Goal: Communication & Community: Answer question/provide support

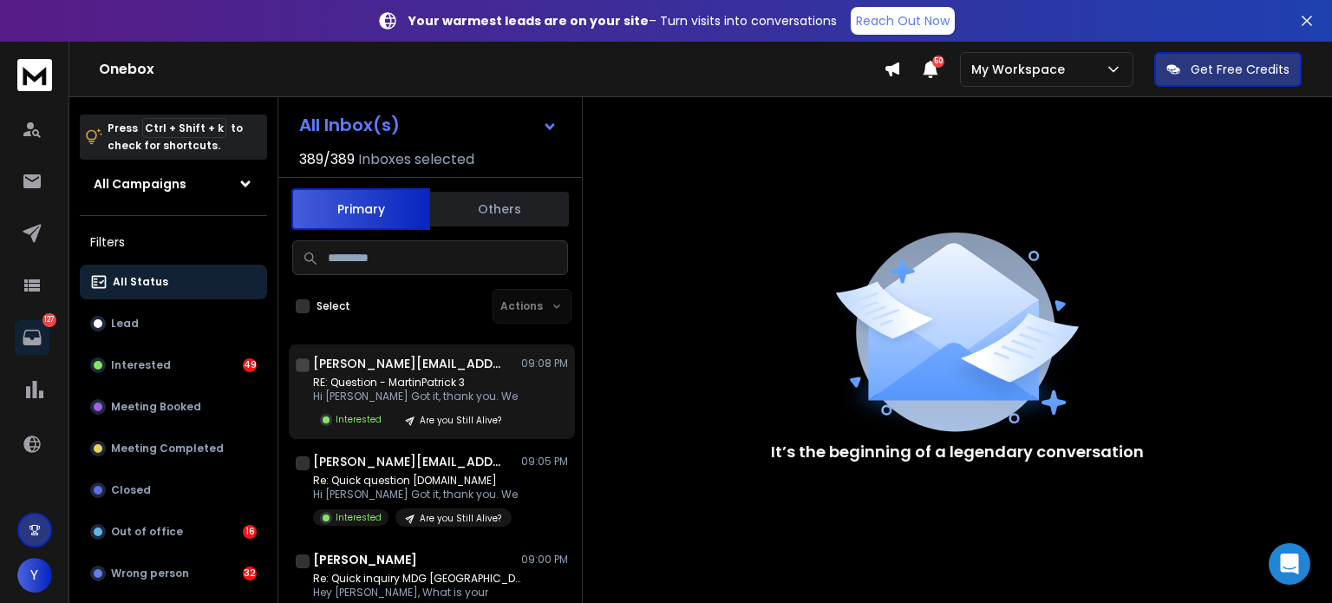
click at [444, 395] on p "Hi [PERSON_NAME] Got it, thank you. We" at bounding box center [415, 396] width 205 height 14
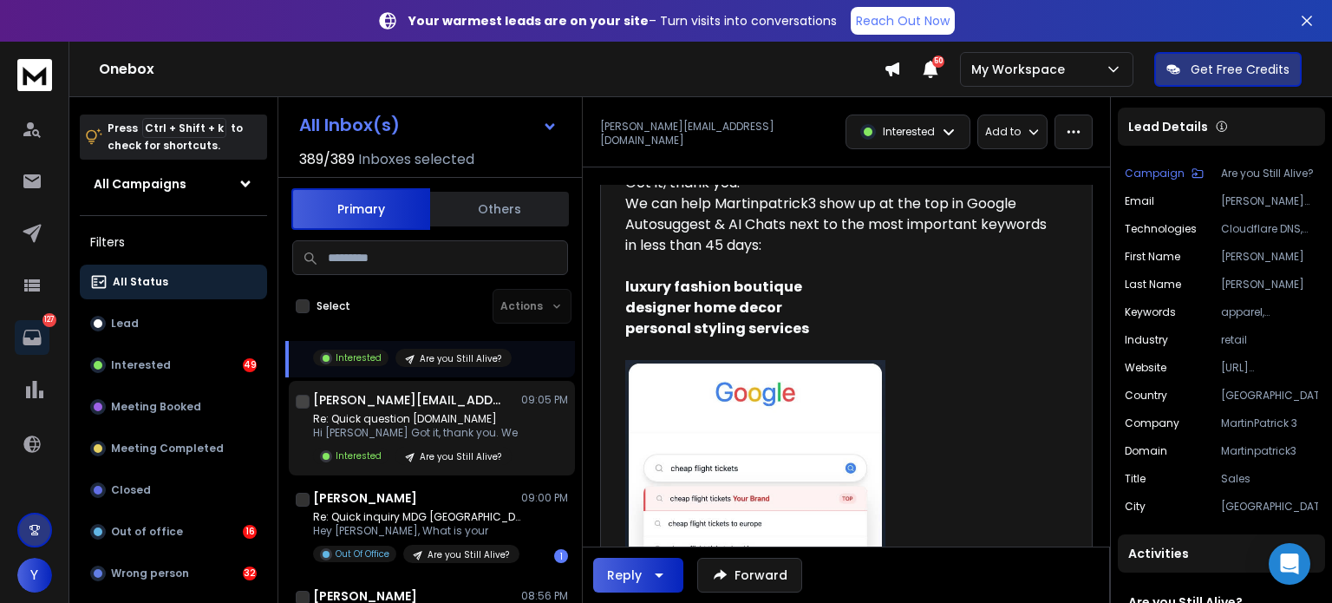
scroll to position [87, 0]
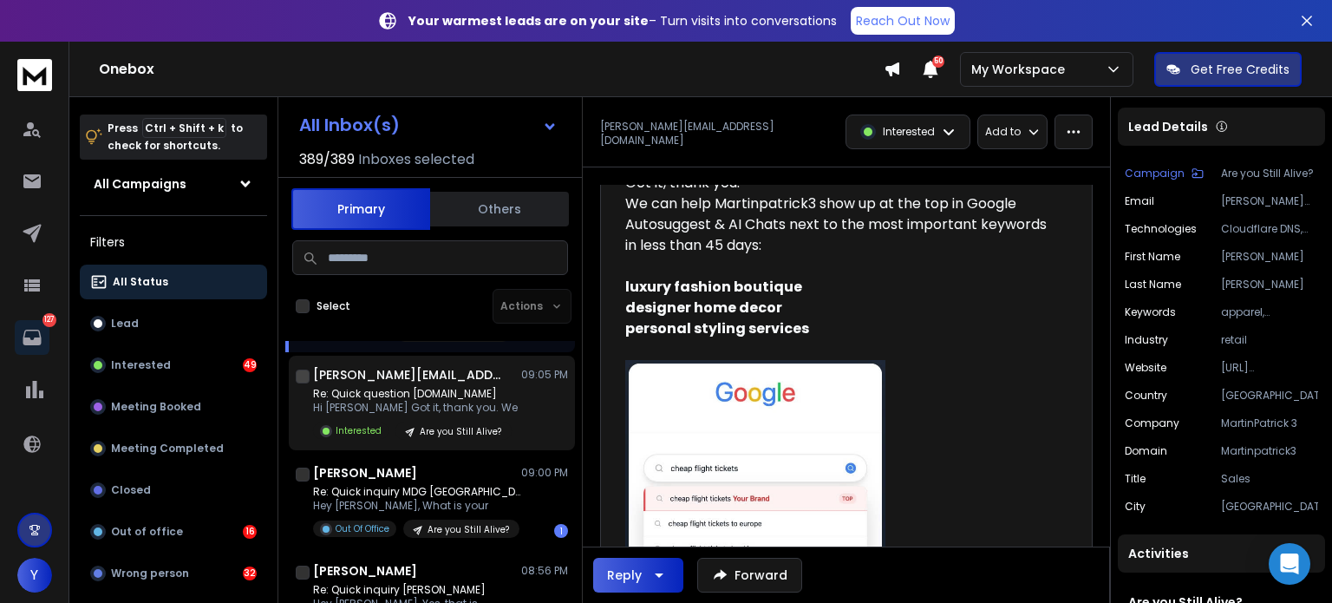
click at [443, 392] on p "Re: Quick question [DOMAIN_NAME]" at bounding box center [415, 394] width 205 height 14
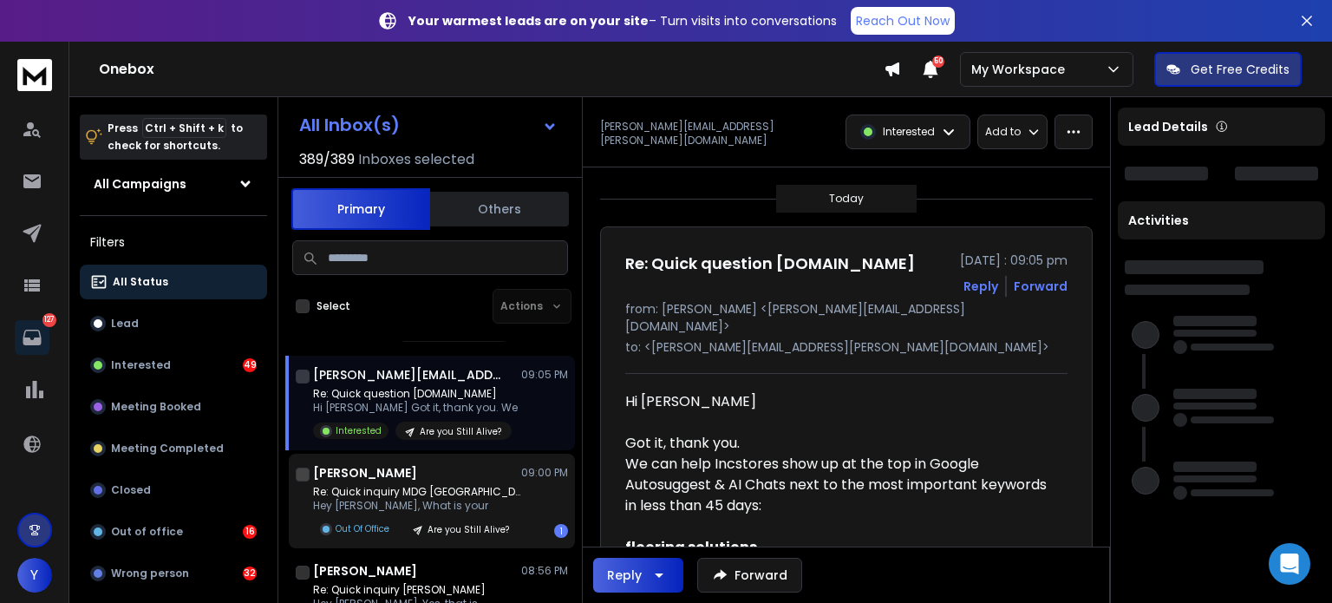
click at [453, 469] on div "Aida Mehonic 09:00 PM" at bounding box center [440, 472] width 255 height 17
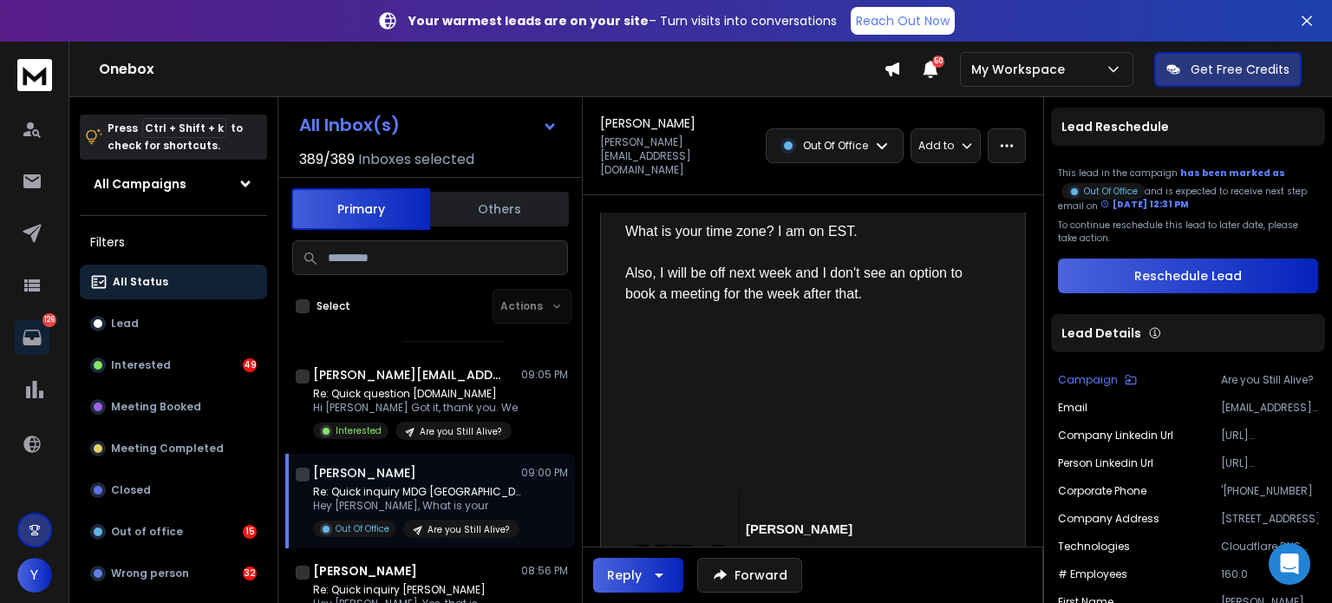
scroll to position [260, 0]
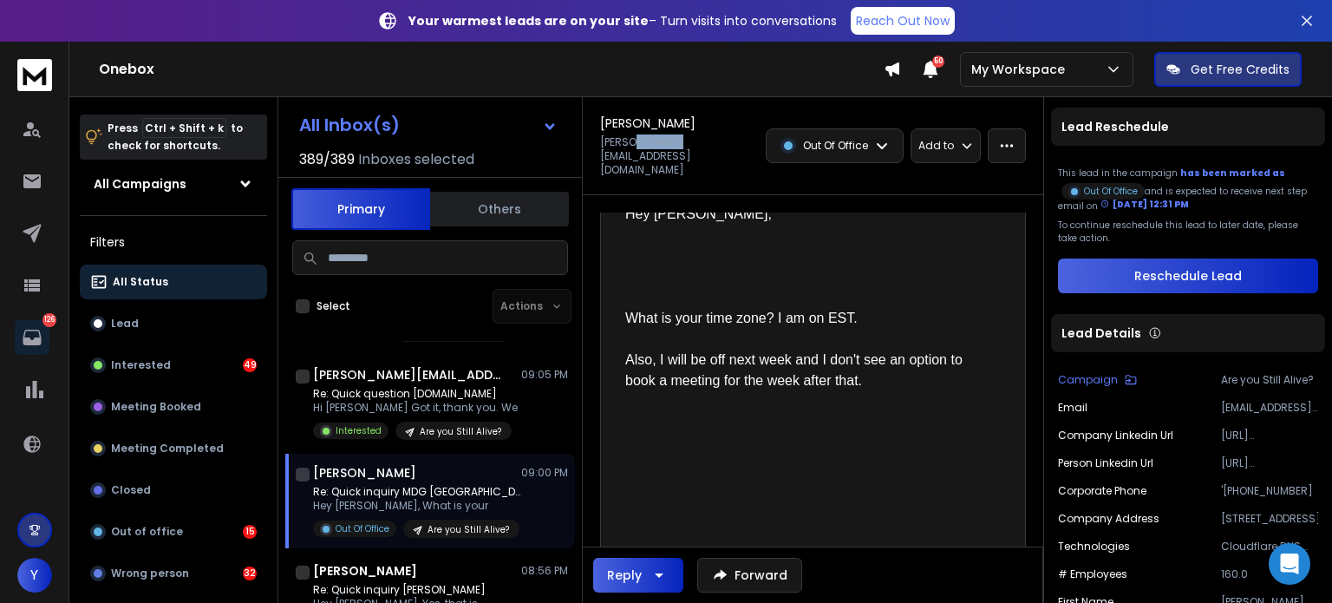
copy p "mdg.com"
drag, startPoint x: 700, startPoint y: 145, endPoint x: 645, endPoint y: 142, distance: 54.7
click at [645, 142] on div "Aida Mehonic Aida Mehonic AidaM@mdg.com" at bounding box center [677, 145] width 155 height 62
click at [626, 575] on div "Reply" at bounding box center [624, 574] width 35 height 17
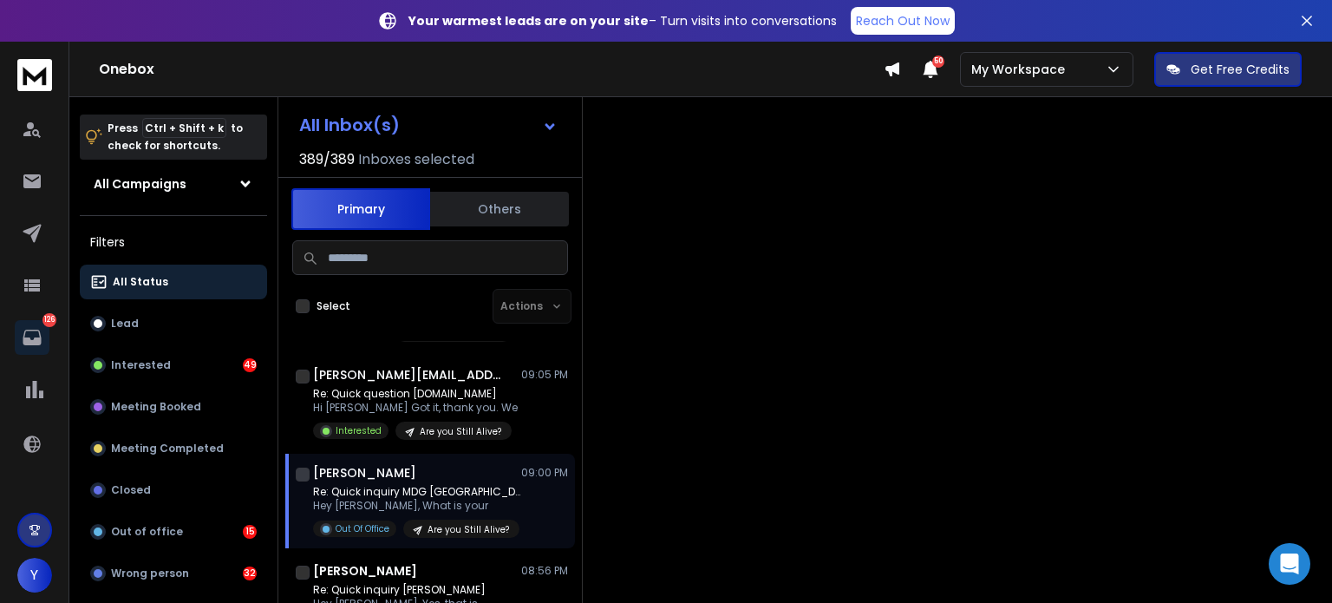
scroll to position [0, 0]
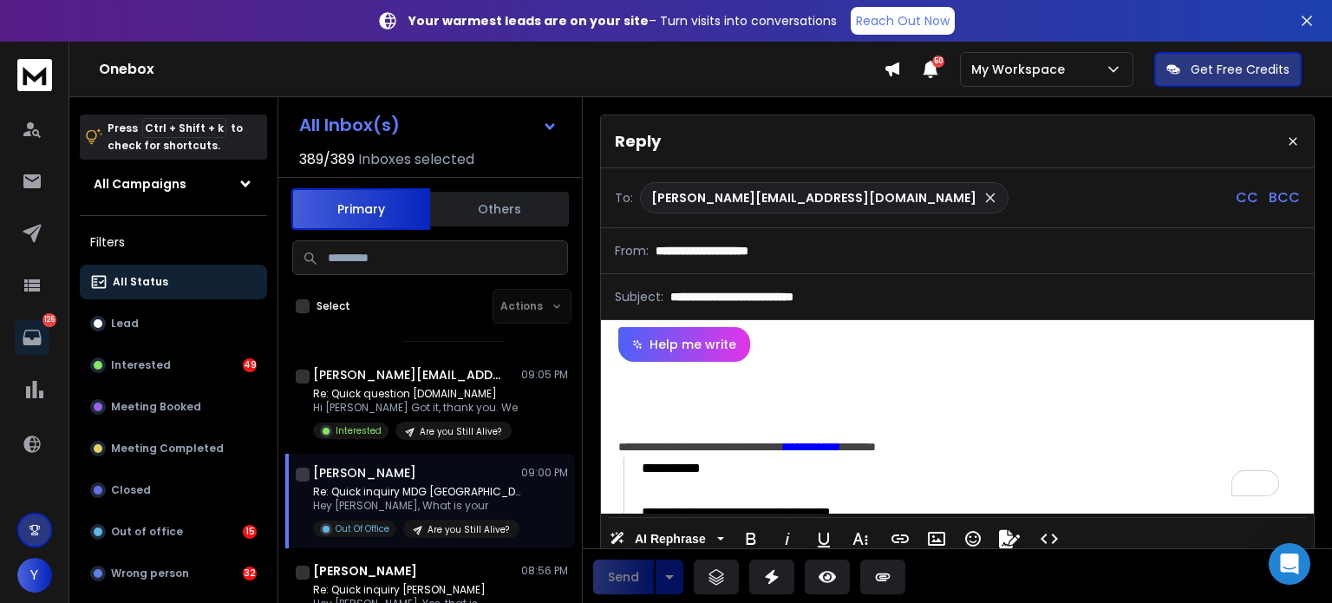
click at [1015, 198] on input at bounding box center [1075, 197] width 121 height 31
type input "**********"
click at [756, 370] on div "**********" at bounding box center [957, 438] width 713 height 152
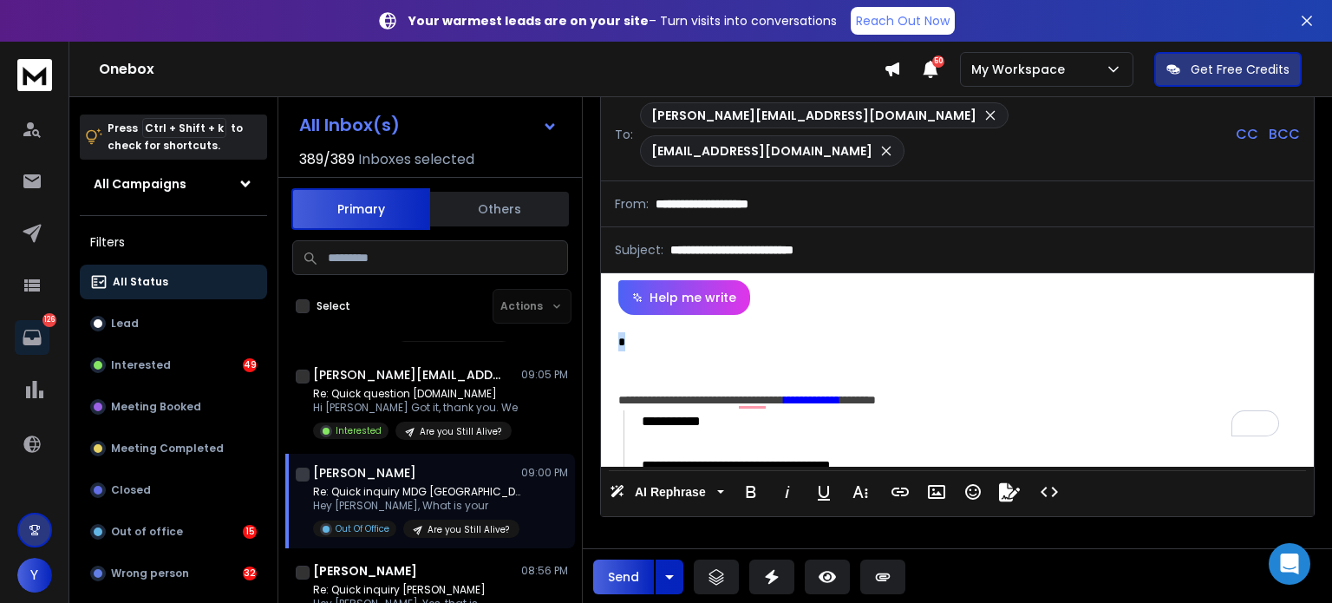
drag, startPoint x: 671, startPoint y: 317, endPoint x: 538, endPoint y: 284, distance: 137.6
click at [538, 284] on div "All Inbox(s) 389 / 389 Inboxes selected Primary Others Select Actions todd@mart…" at bounding box center [804, 398] width 1054 height 603
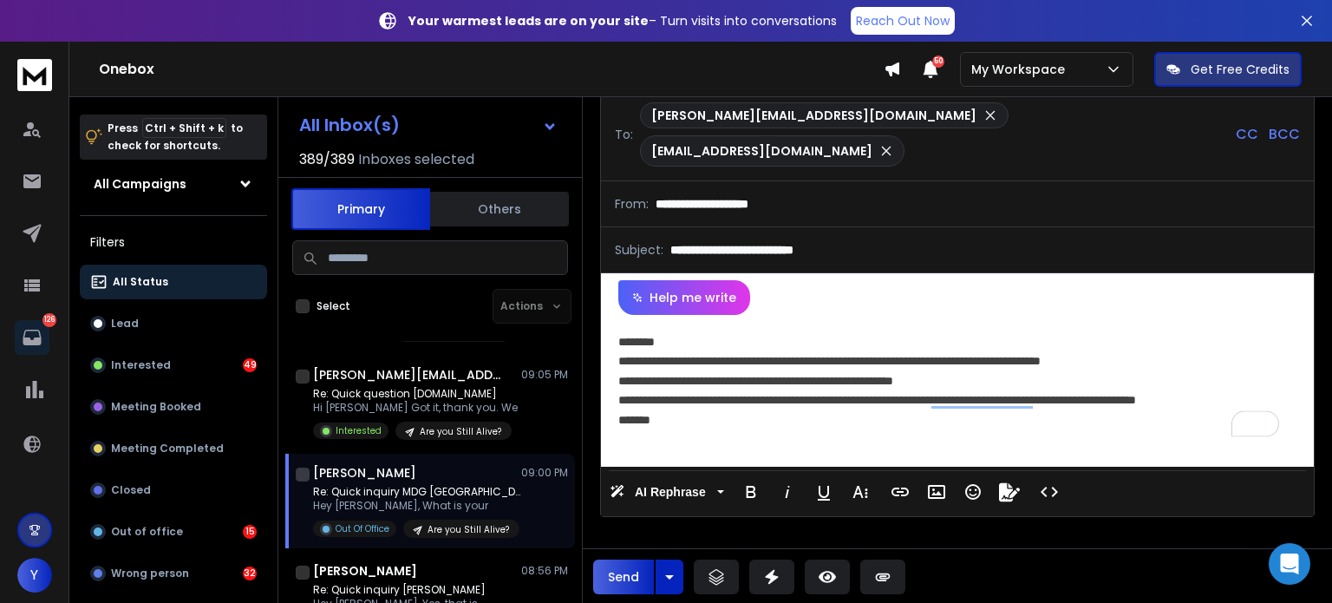
click at [721, 332] on div "********" at bounding box center [948, 341] width 661 height 19
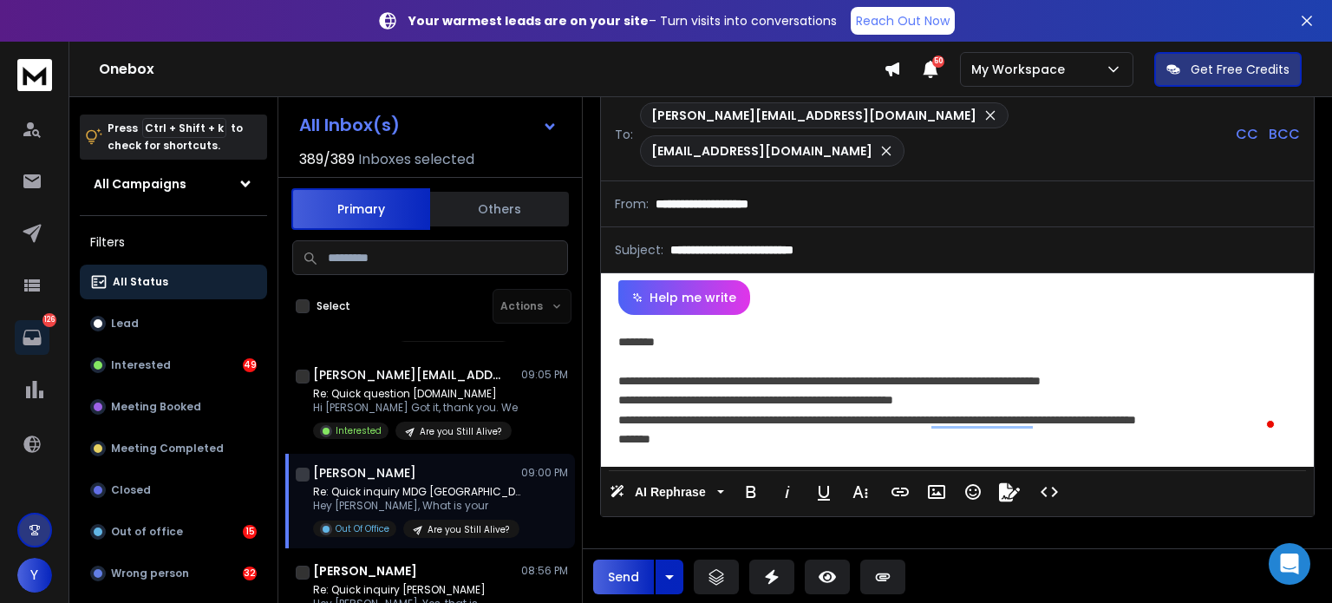
click at [695, 390] on div "**********" at bounding box center [948, 399] width 661 height 19
drag, startPoint x: 696, startPoint y: 366, endPoint x: 617, endPoint y: 363, distance: 79.8
click at [617, 363] on div "**********" at bounding box center [955, 391] width 708 height 152
click at [803, 371] on div "**********" at bounding box center [948, 380] width 661 height 19
click at [832, 390] on div "**********" at bounding box center [948, 399] width 661 height 19
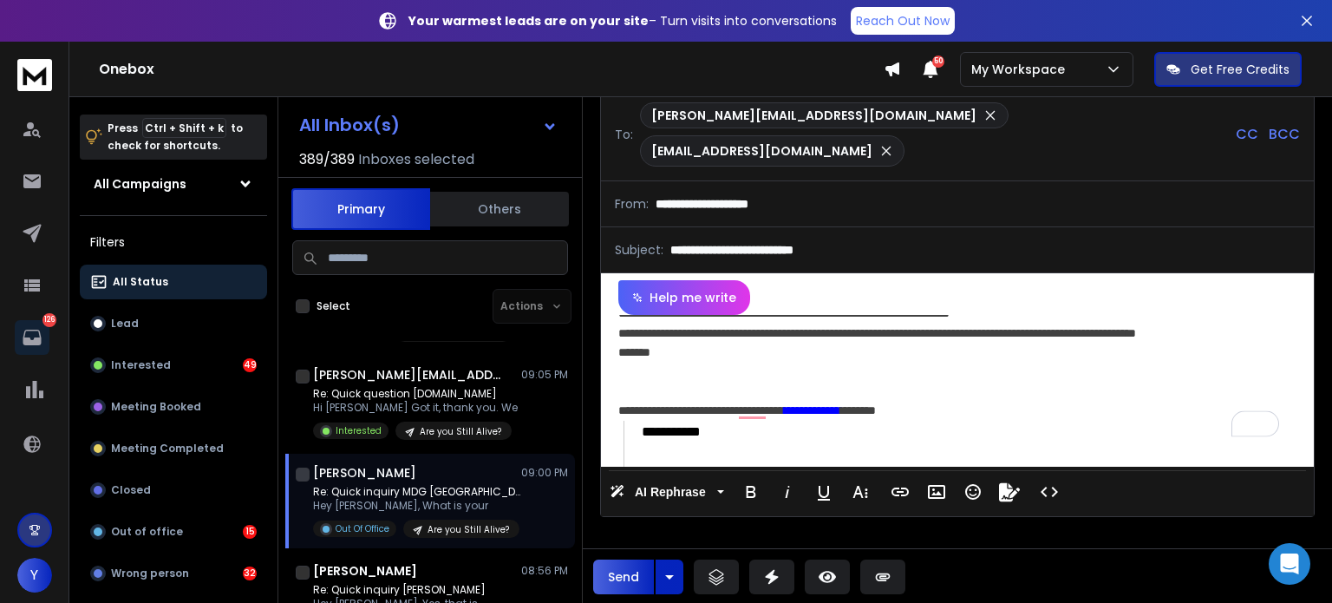
click at [911, 343] on div "*******" at bounding box center [948, 352] width 661 height 19
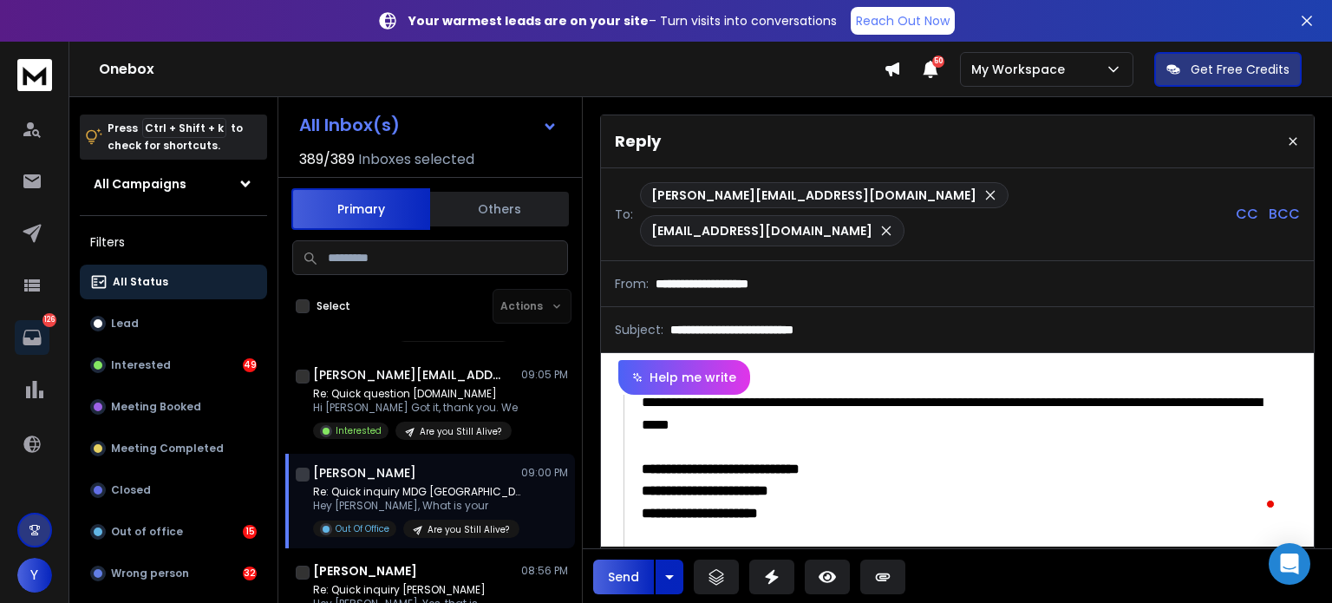
scroll to position [1127, 0]
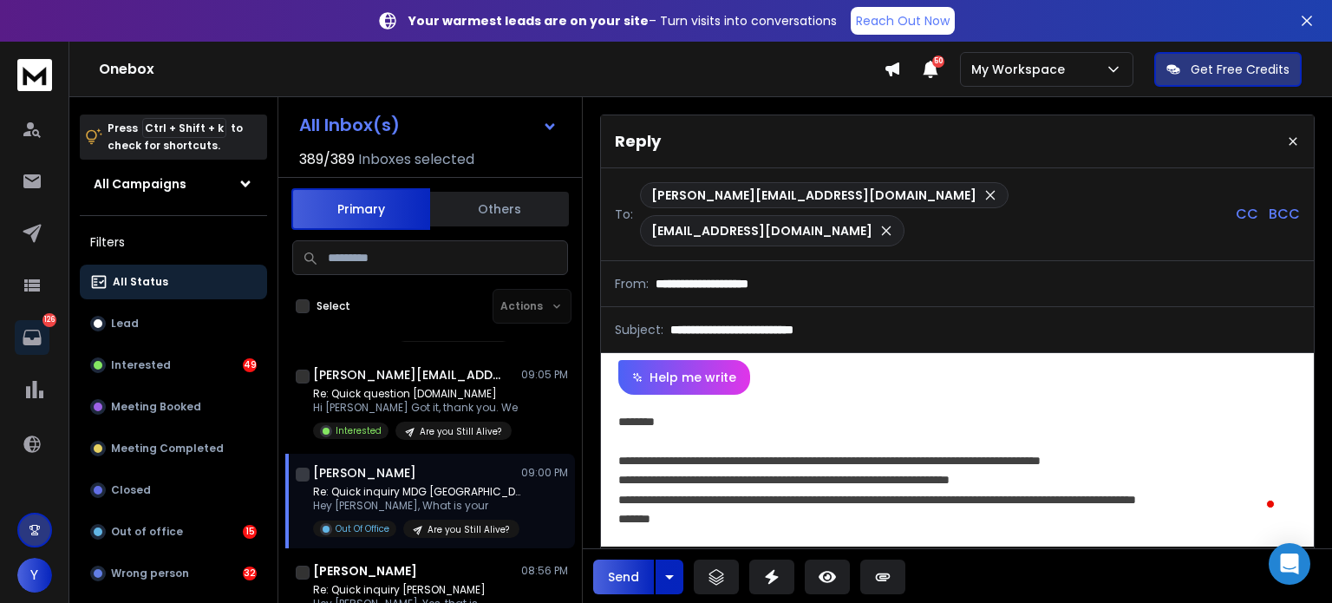
click at [627, 582] on button "Send" at bounding box center [623, 576] width 61 height 35
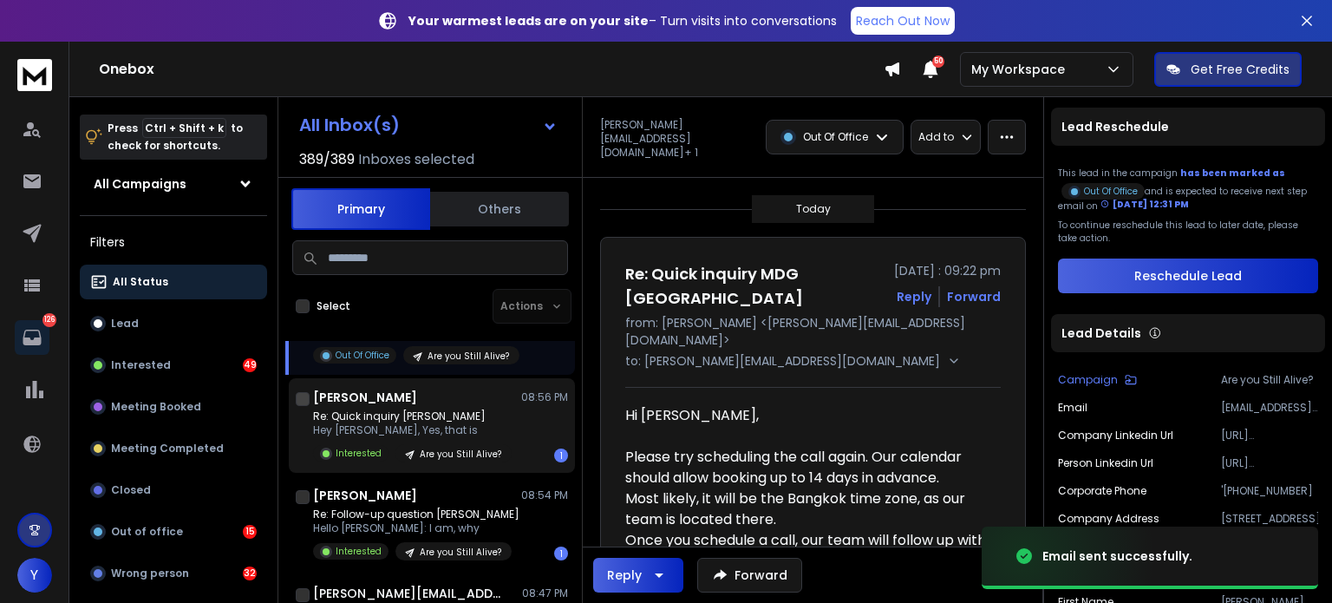
click at [478, 422] on p "Re: Quick inquiry [PERSON_NAME]" at bounding box center [412, 416] width 199 height 14
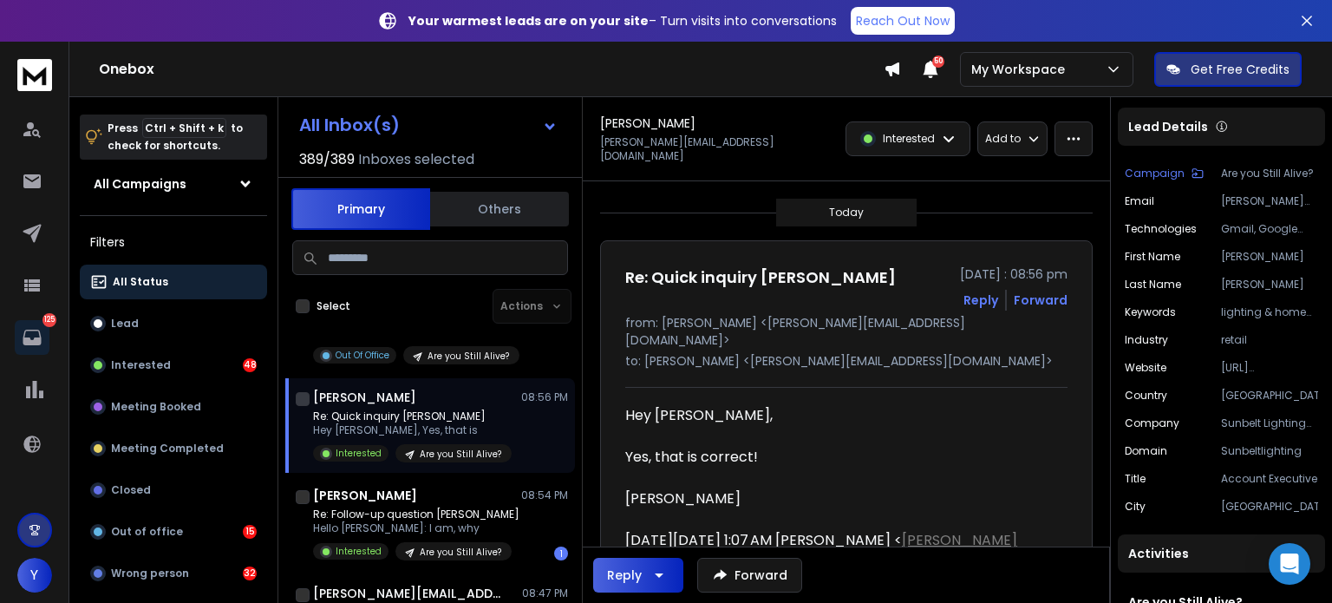
click at [946, 133] on icon at bounding box center [949, 139] width 14 height 14
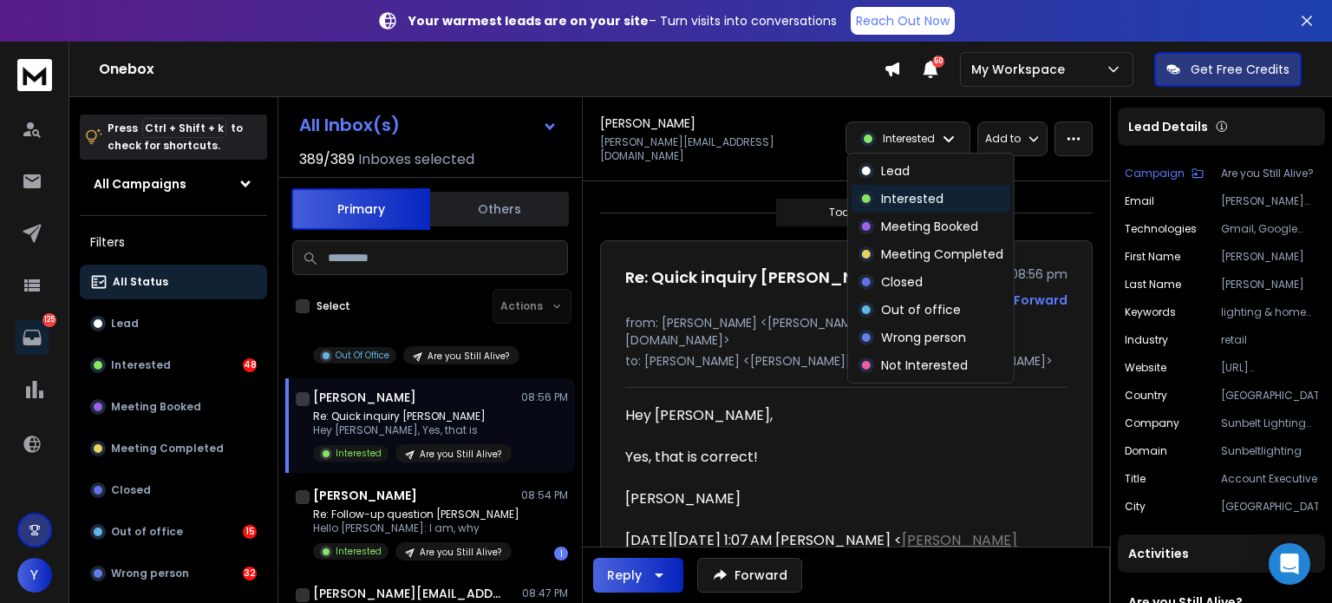
click at [927, 204] on p "Interested" at bounding box center [912, 198] width 62 height 17
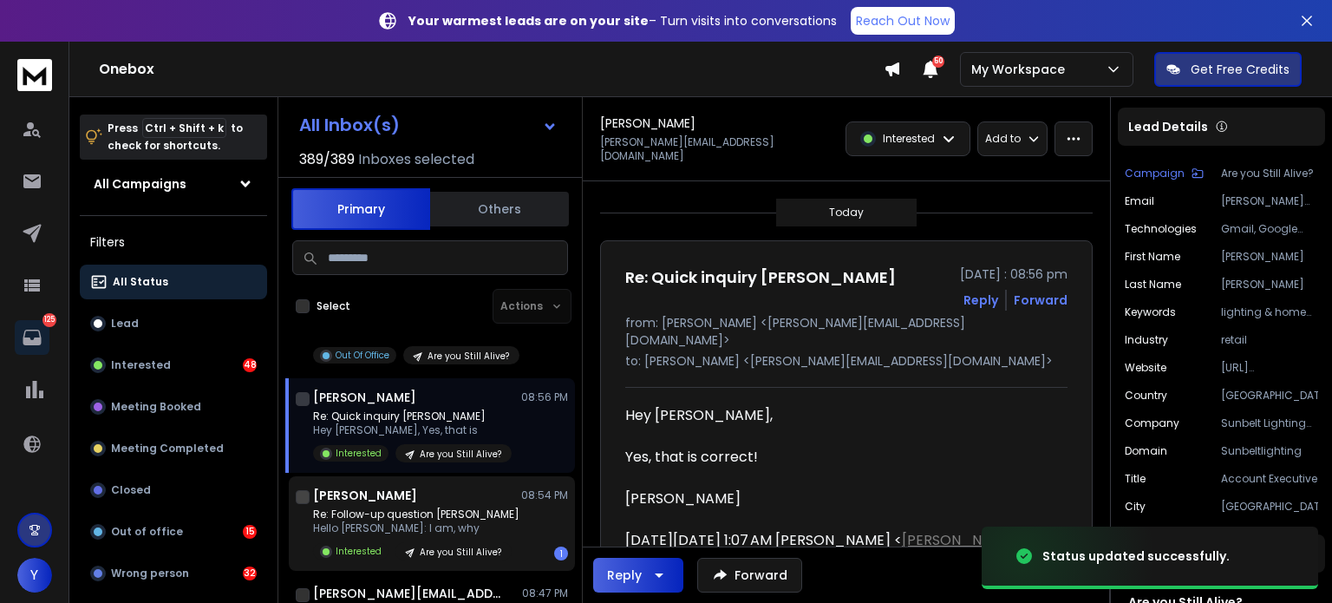
click at [437, 506] on div "Alexis Torres 08:54 PM Re: Follow-up question Alexis Hello Brian: I am, why Int…" at bounding box center [440, 523] width 255 height 74
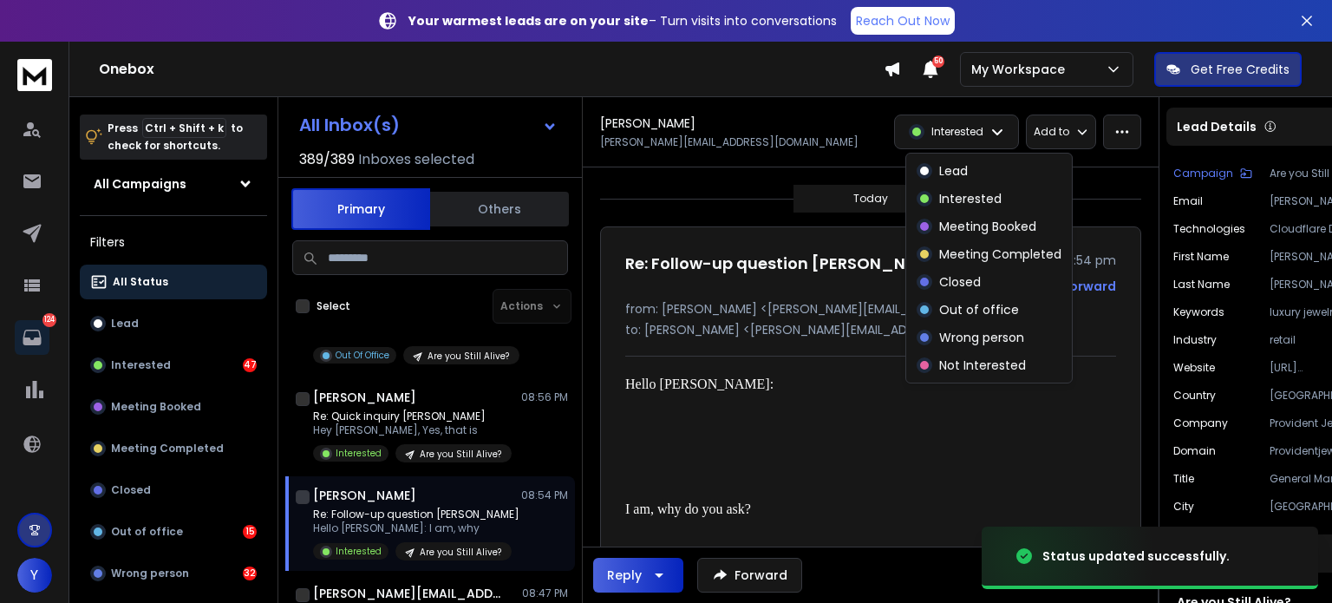
click at [954, 135] on p "Interested" at bounding box center [957, 132] width 52 height 14
click at [964, 193] on p "Interested" at bounding box center [970, 198] width 62 height 17
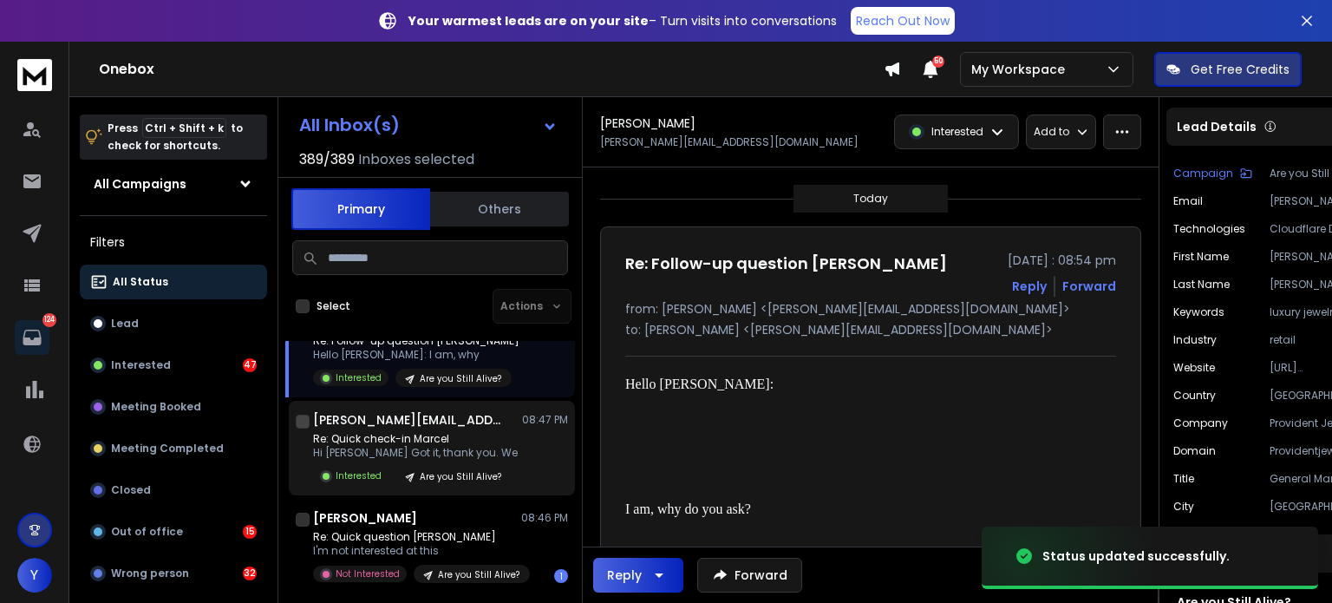
click at [482, 440] on p "Re: Quick check-in Marcel" at bounding box center [415, 439] width 205 height 14
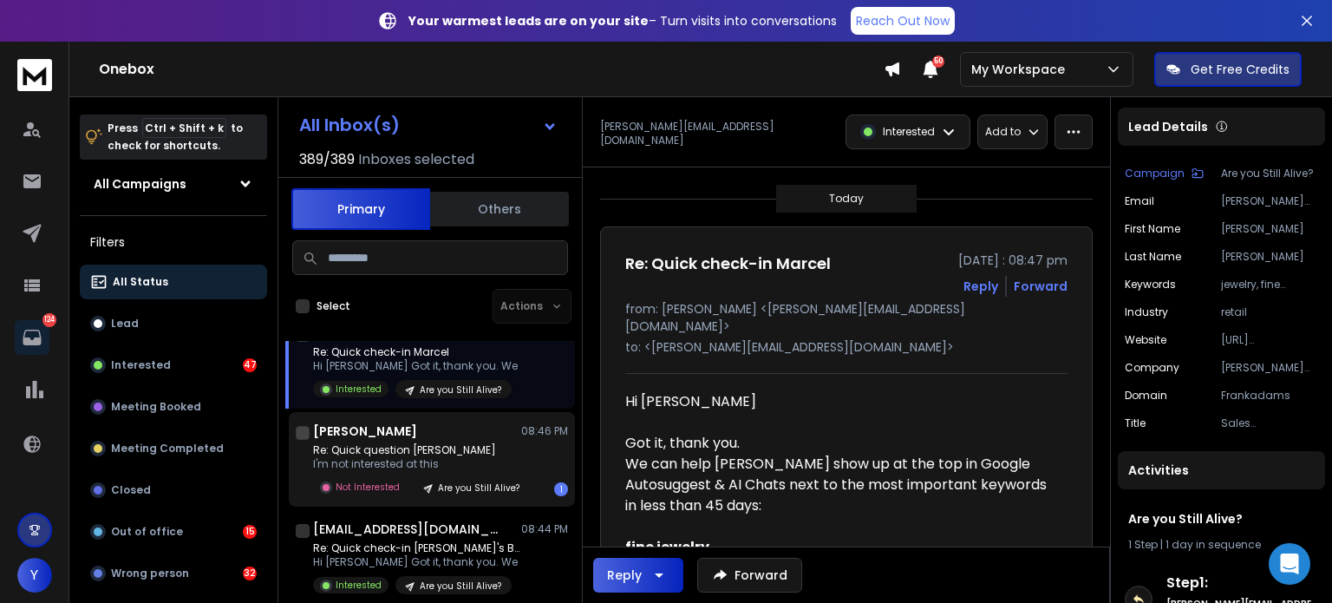
click at [472, 474] on div "Re: Quick question Debbie I'm not interested at this Not Interested Are you Sti…" at bounding box center [421, 469] width 217 height 53
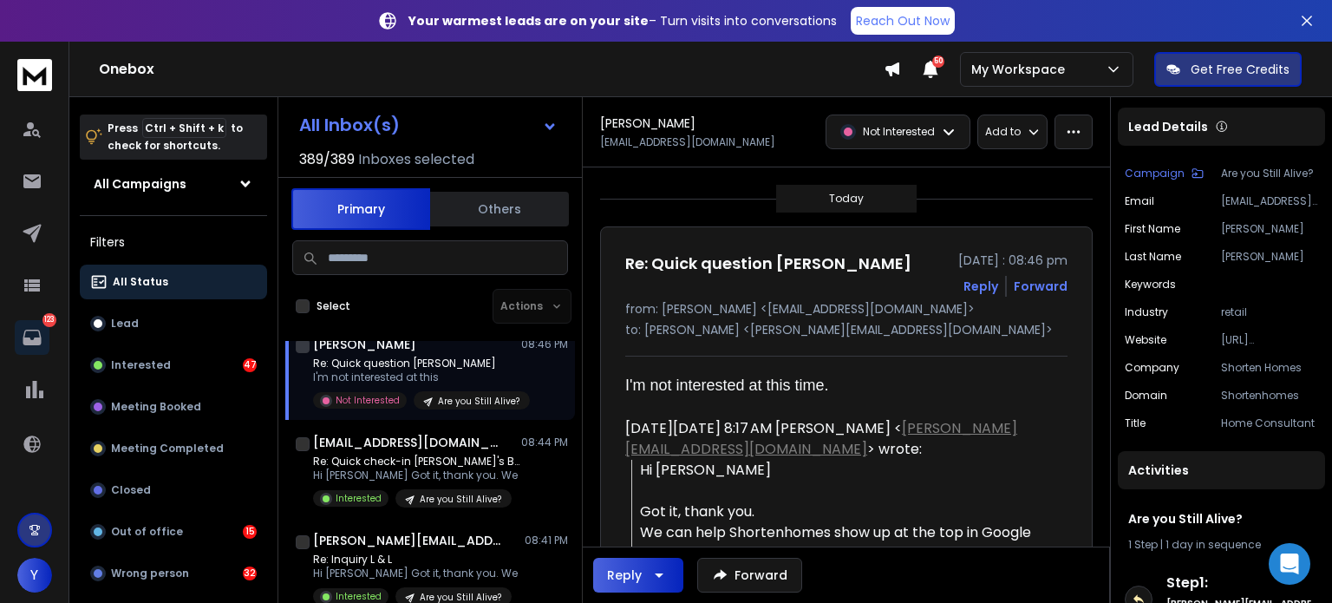
click at [472, 474] on p "Hi [PERSON_NAME] Got it, thank you. We" at bounding box center [417, 475] width 208 height 14
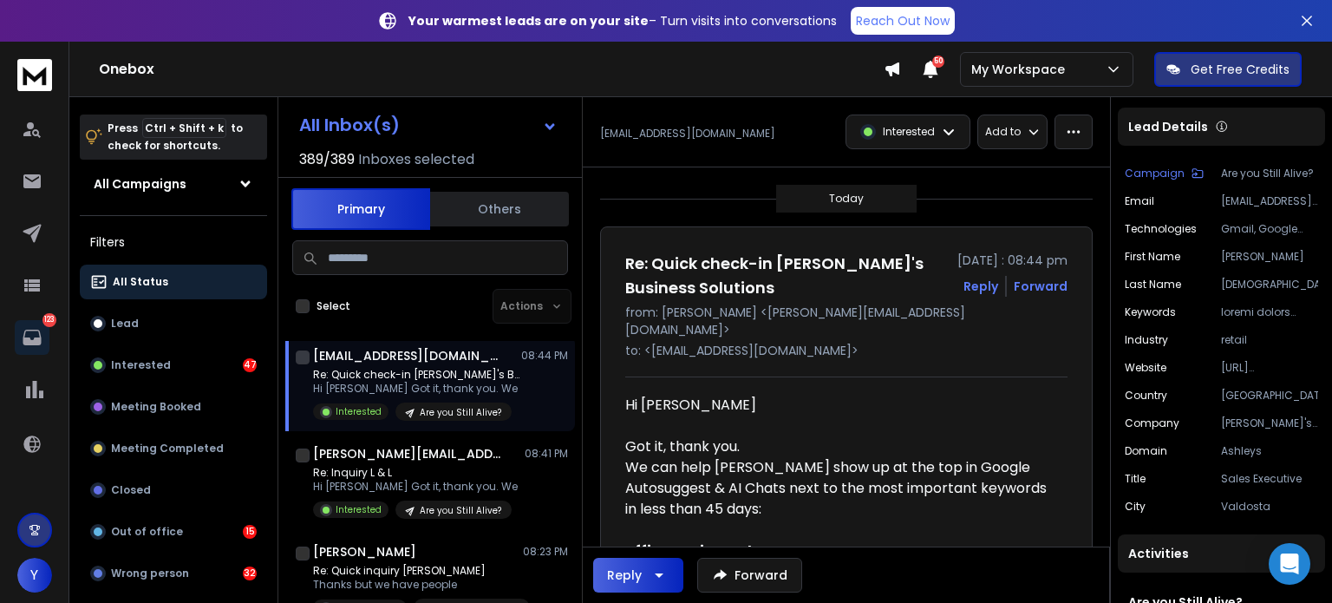
click at [472, 474] on p "Re: Inquiry L & L" at bounding box center [415, 473] width 205 height 14
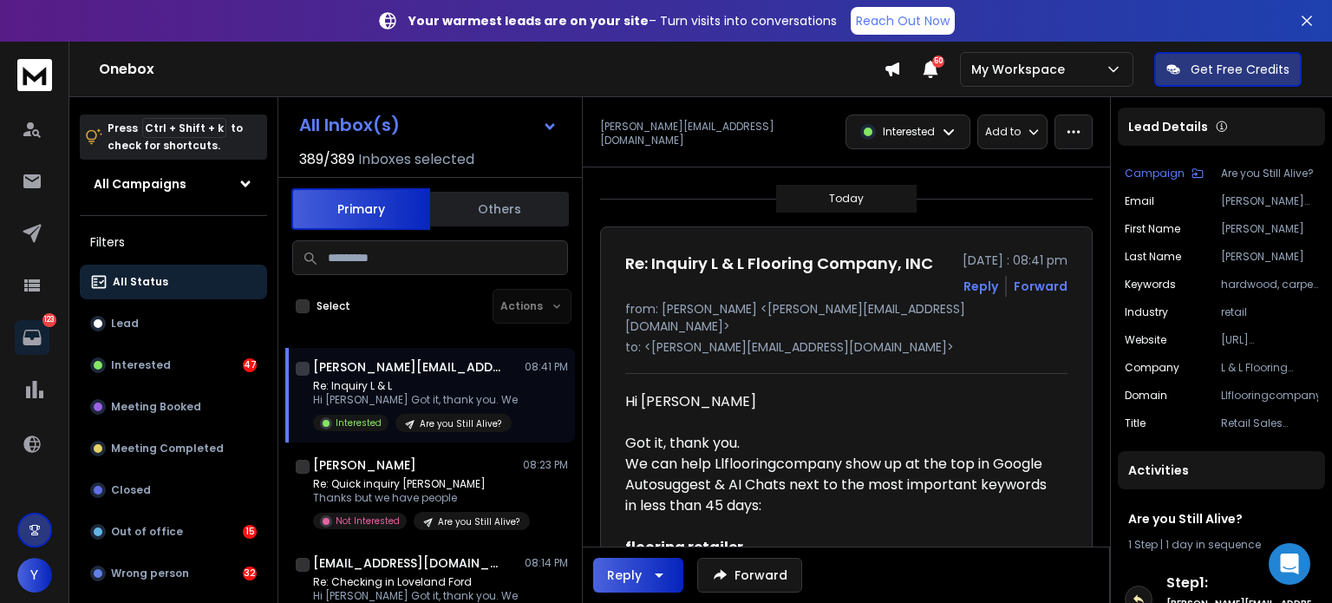
click at [472, 474] on div "Don Klein 08:23 PM Re: Quick inquiry Lily Ann Thanks but we have people Not Int…" at bounding box center [440, 493] width 255 height 74
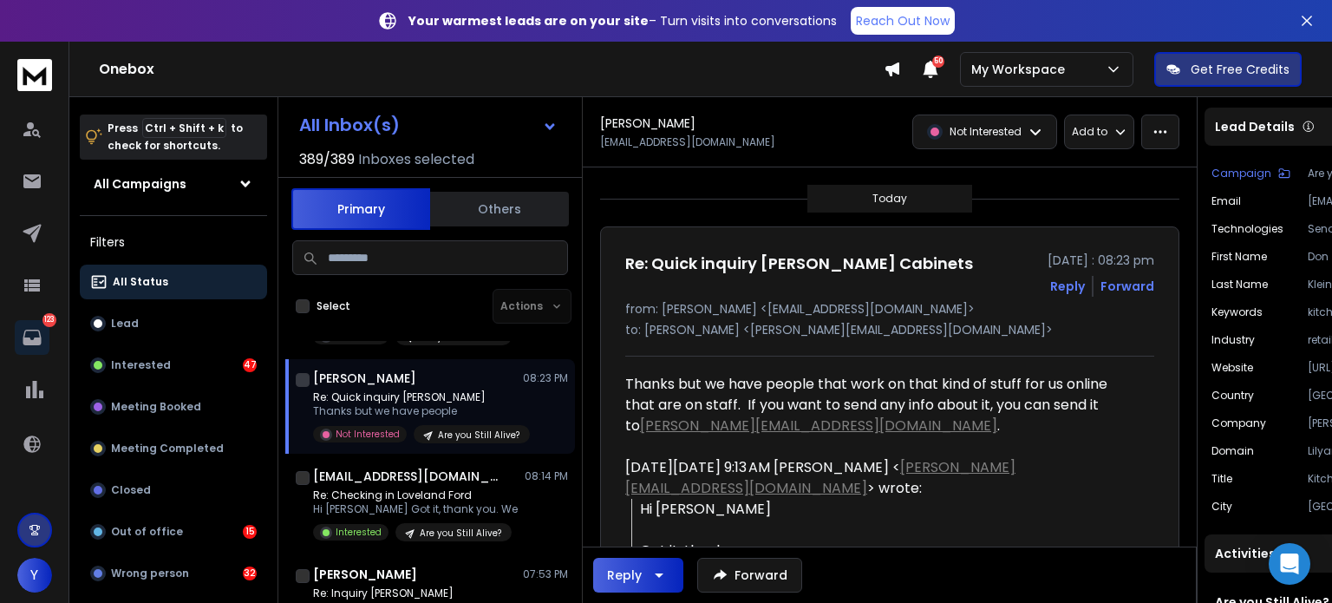
click at [472, 474] on h1 "[EMAIL_ADDRESS][DOMAIN_NAME]" at bounding box center [408, 475] width 191 height 17
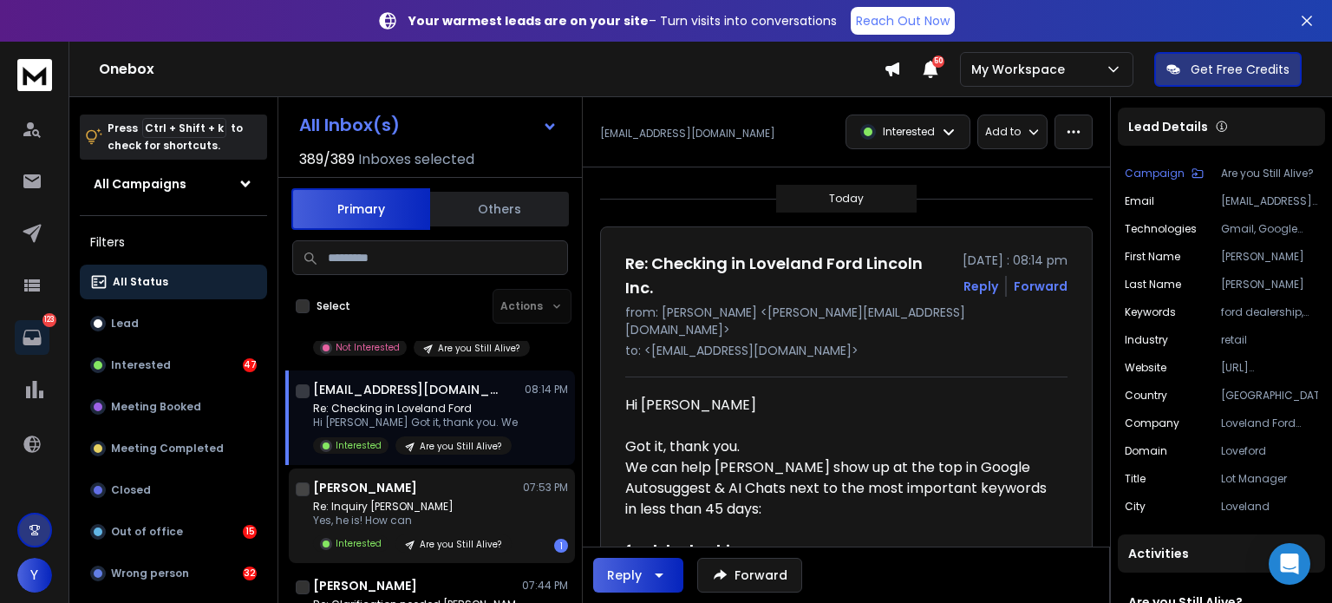
click at [468, 486] on div "Darryl Mears 07:53 PM" at bounding box center [440, 487] width 255 height 17
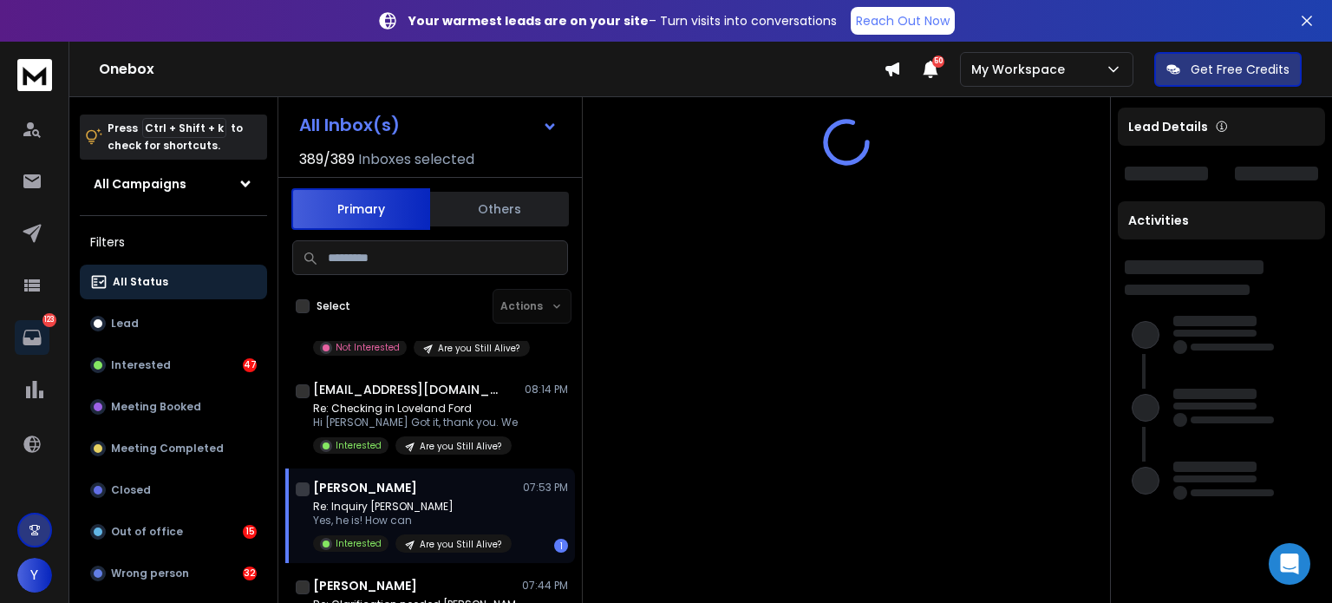
click at [468, 486] on div "Darryl Mears 07:53 PM" at bounding box center [440, 487] width 255 height 17
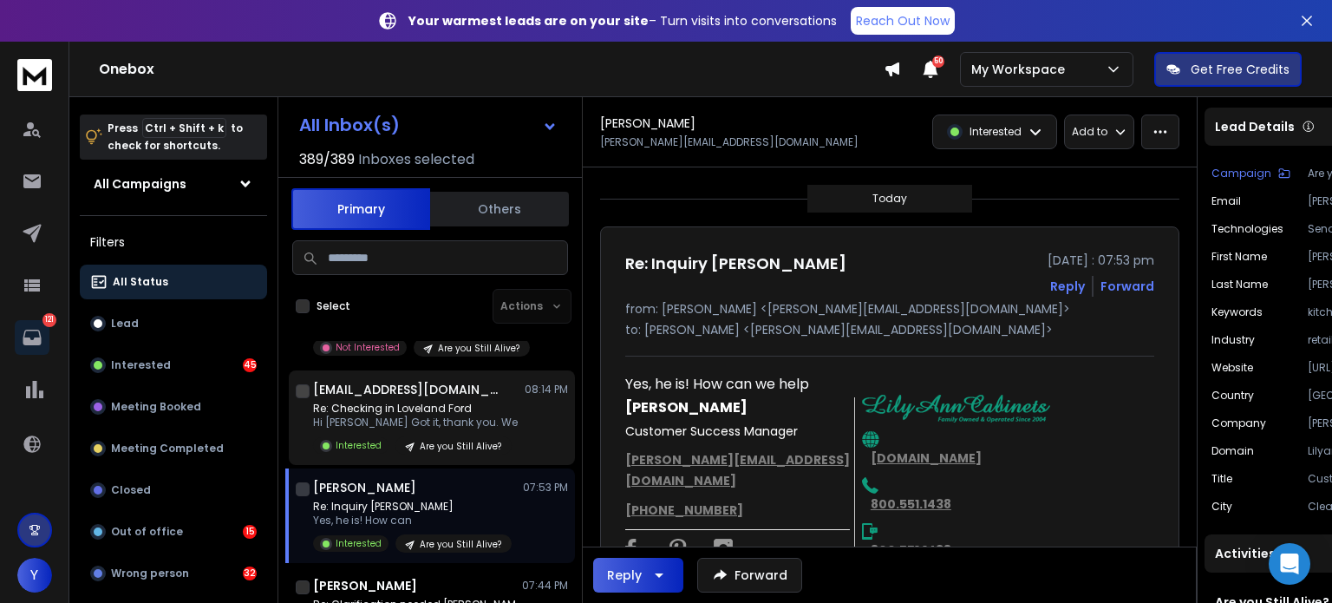
click at [443, 444] on p "Are you Still Alive?" at bounding box center [461, 446] width 82 height 13
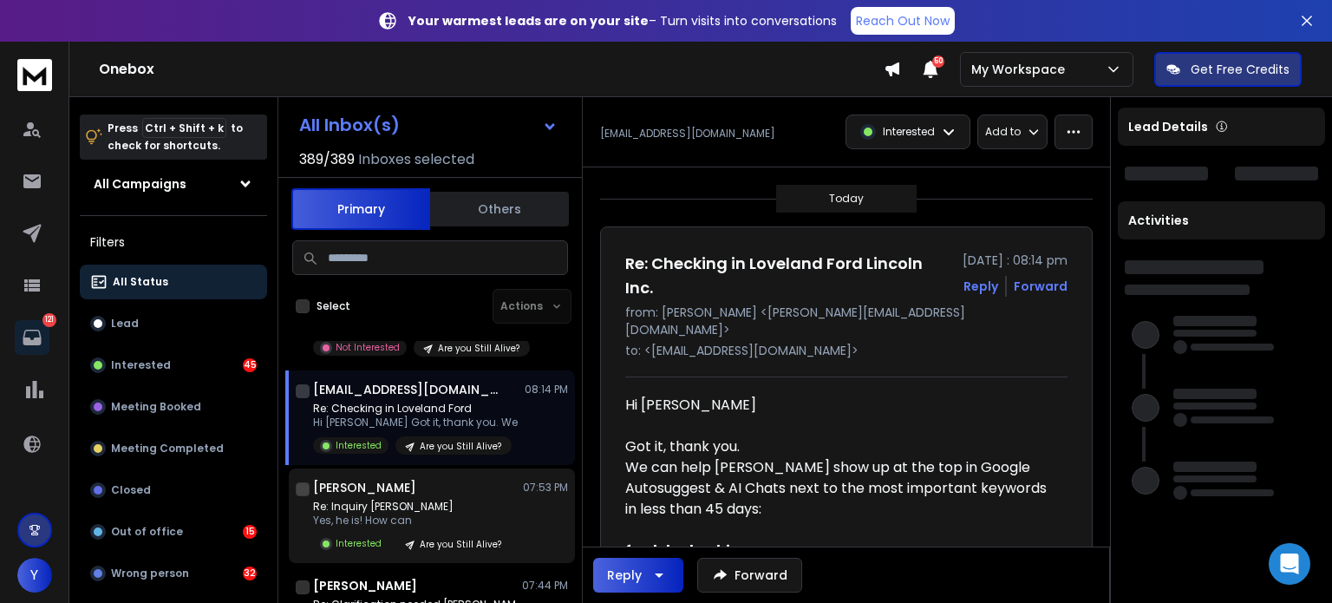
click at [434, 491] on div "Darryl Mears 07:53 PM" at bounding box center [440, 487] width 255 height 17
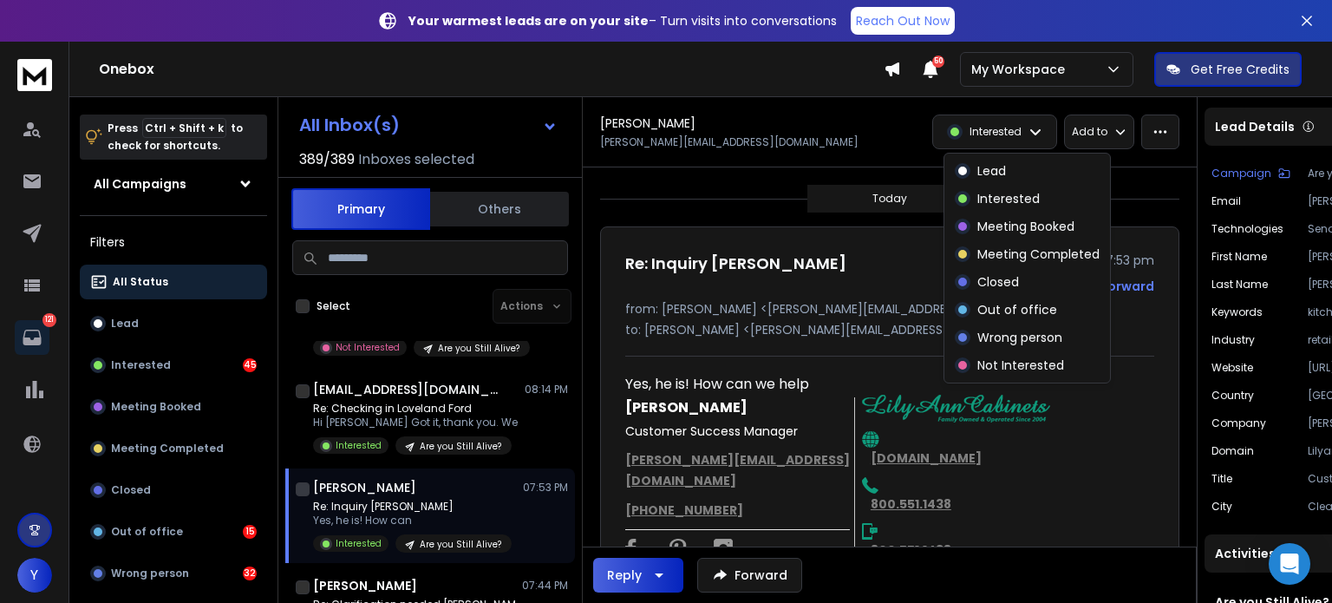
click at [1036, 129] on div "Interested" at bounding box center [994, 131] width 123 height 33
click at [1020, 194] on p "Interested" at bounding box center [1008, 198] width 62 height 17
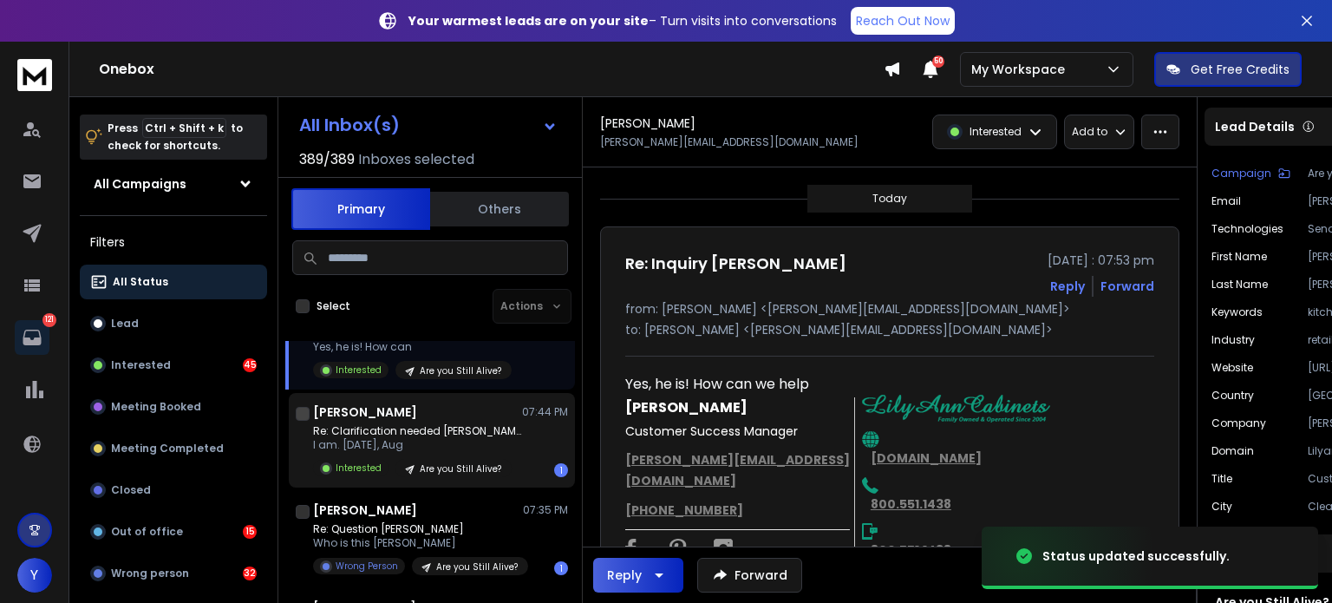
click at [507, 448] on div "Re: Clarification needed Daniel I am. On Thu, Aug Interested Are you Still Aliv…" at bounding box center [440, 450] width 255 height 53
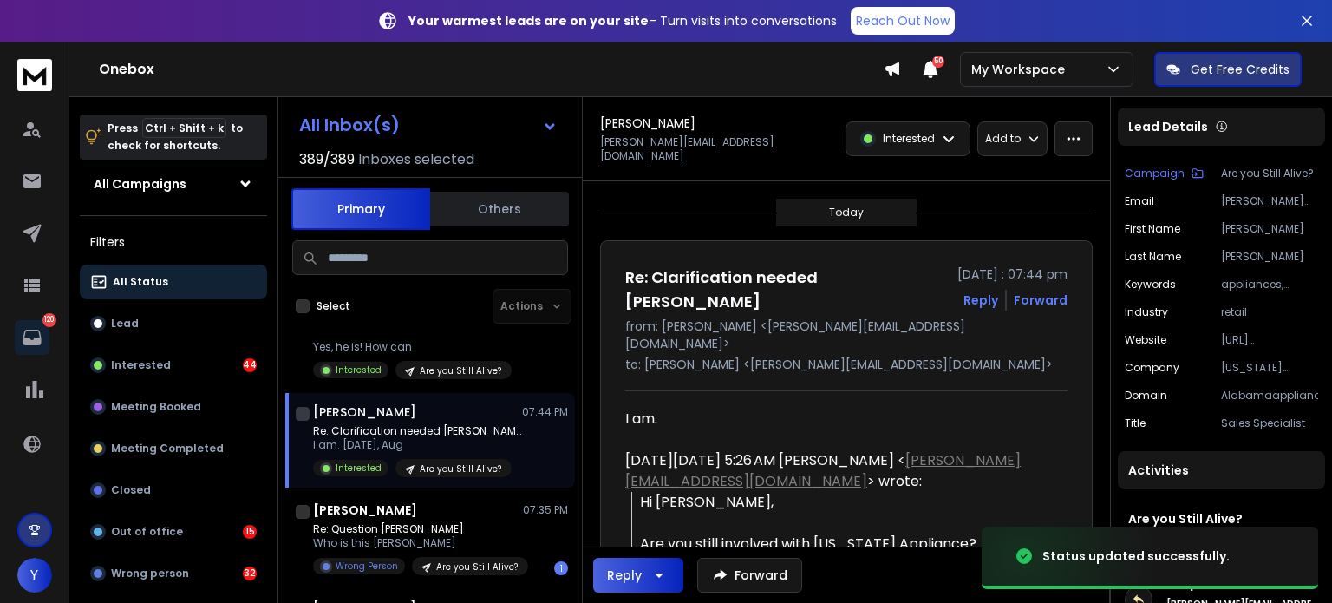
click at [956, 132] on icon at bounding box center [949, 139] width 14 height 14
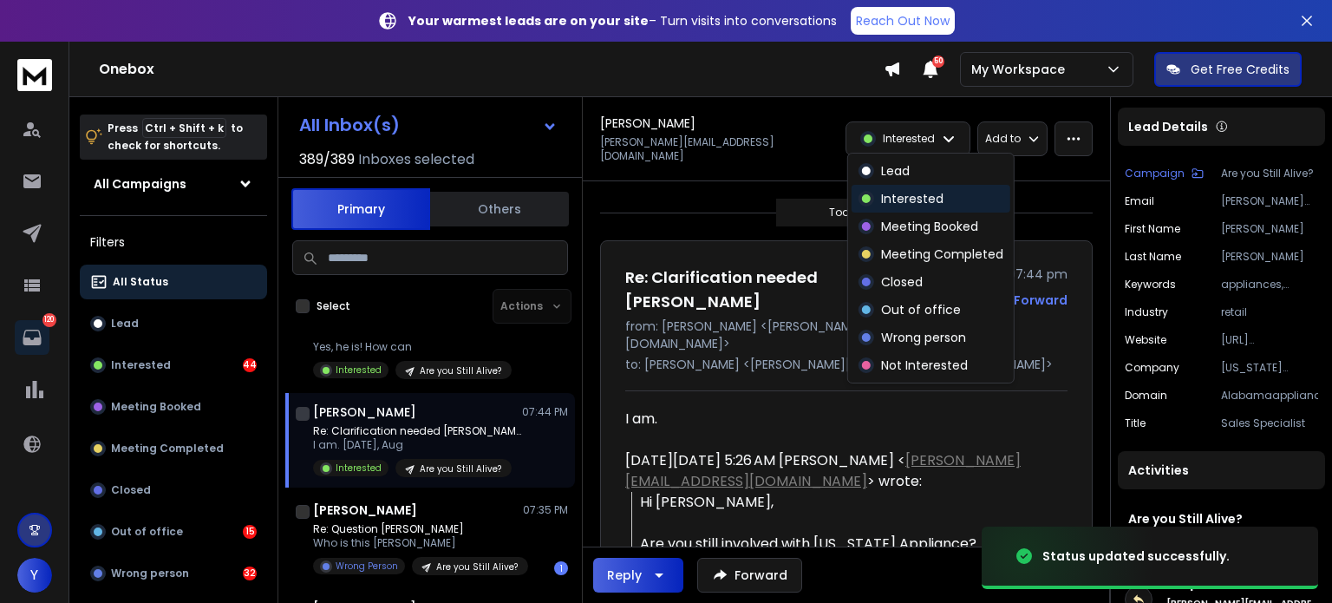
click at [931, 198] on p "Interested" at bounding box center [912, 198] width 62 height 17
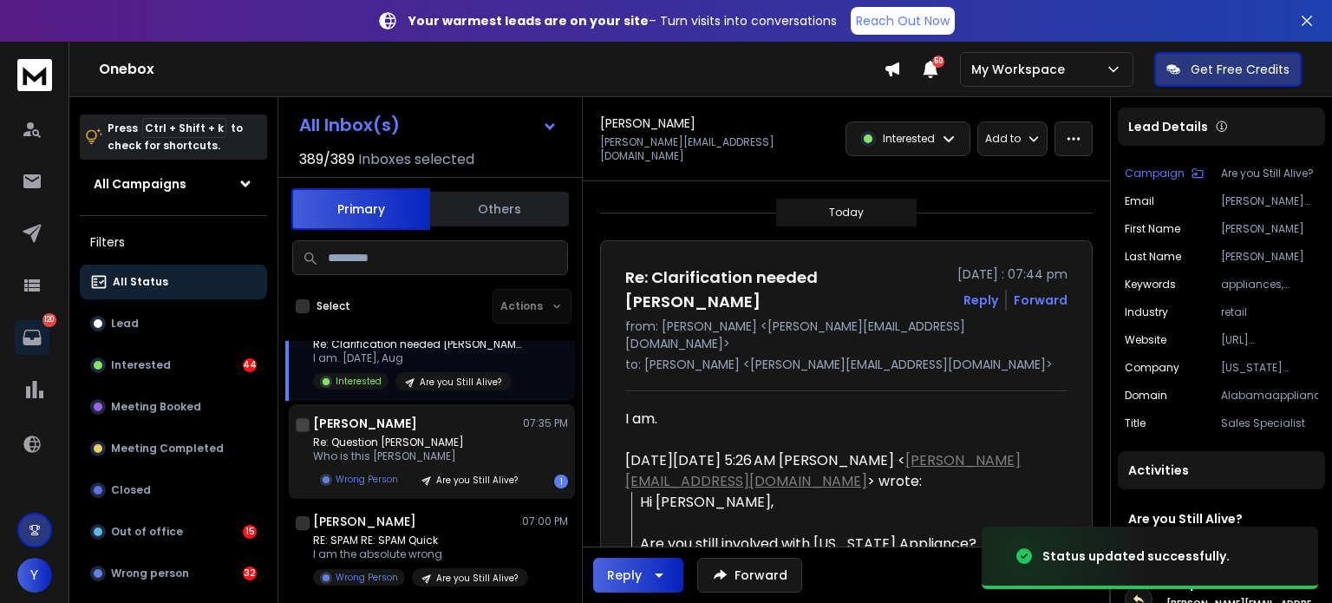
click at [478, 440] on p "Re: Question [PERSON_NAME]" at bounding box center [417, 442] width 208 height 14
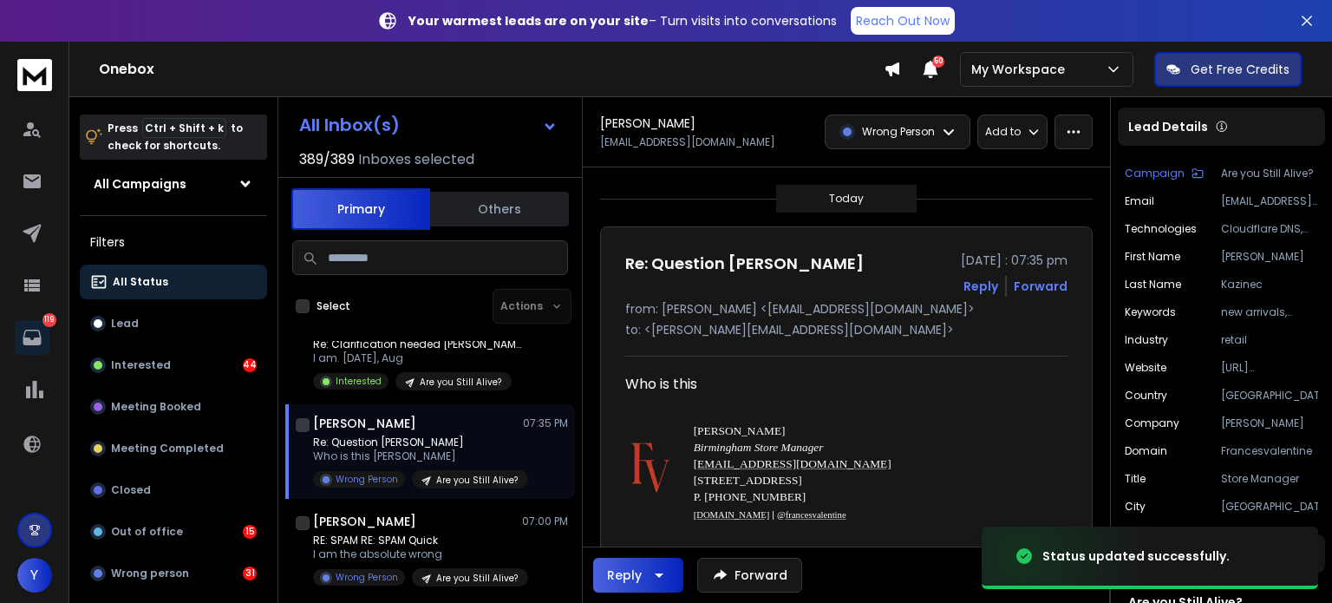
click at [921, 141] on div "Wrong Person" at bounding box center [898, 131] width 144 height 33
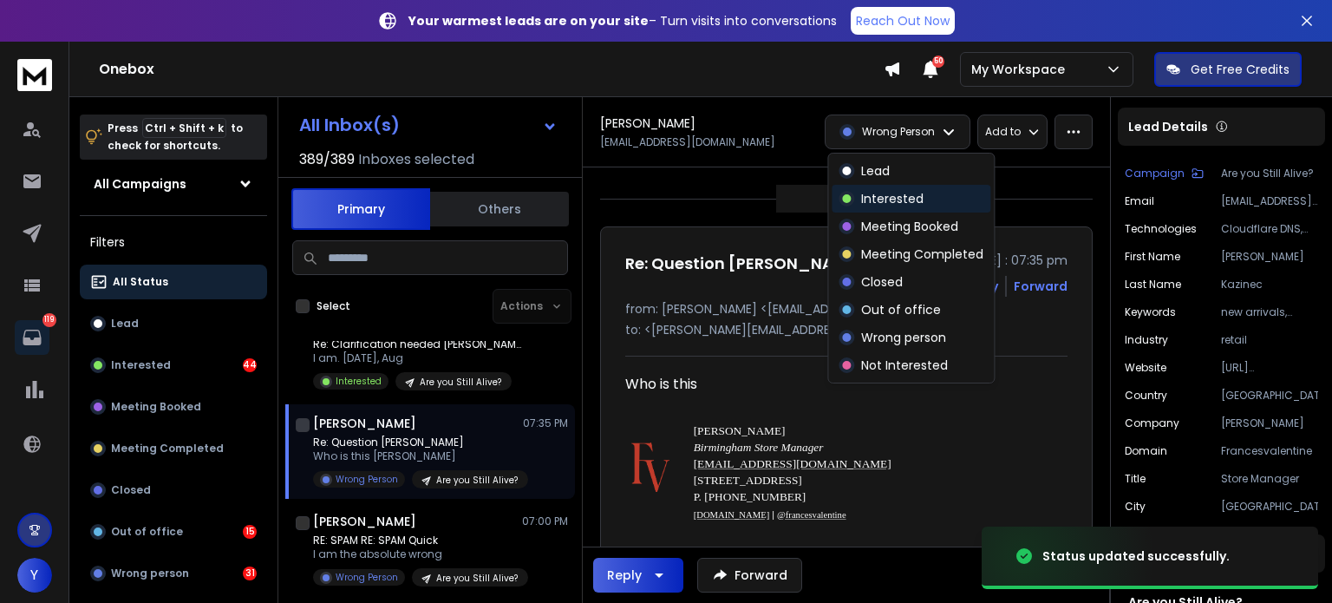
click at [891, 203] on p "Interested" at bounding box center [892, 198] width 62 height 17
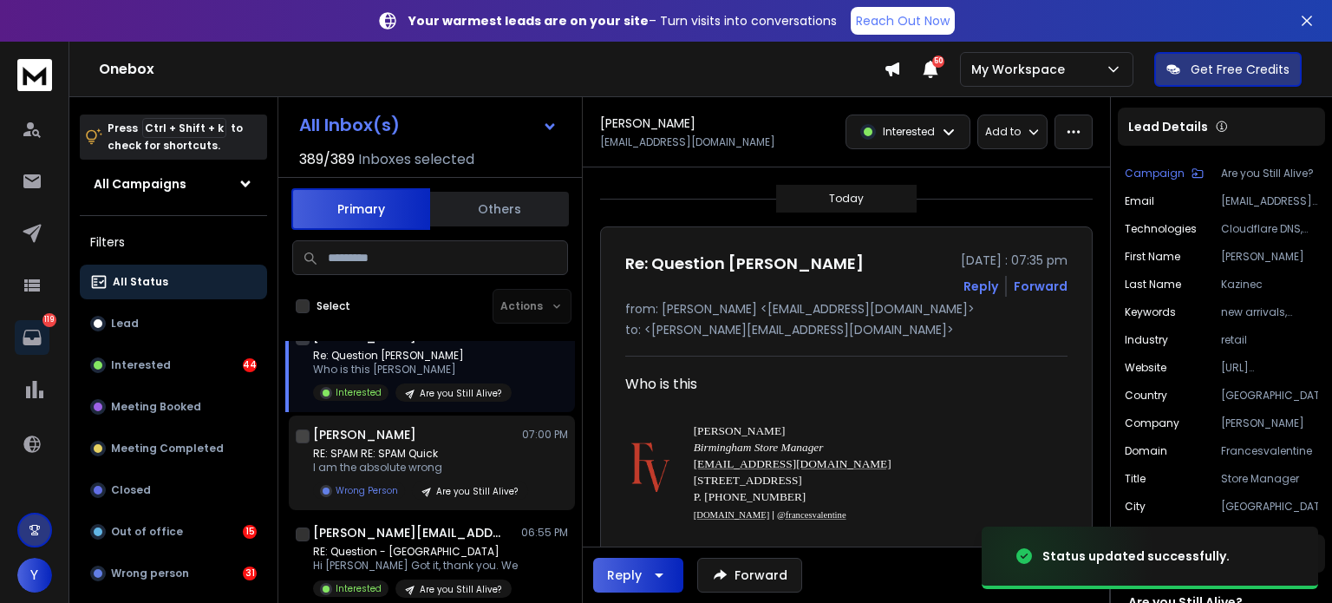
click at [462, 452] on p "RE: SPAM RE: SPAM Quick" at bounding box center [417, 454] width 208 height 14
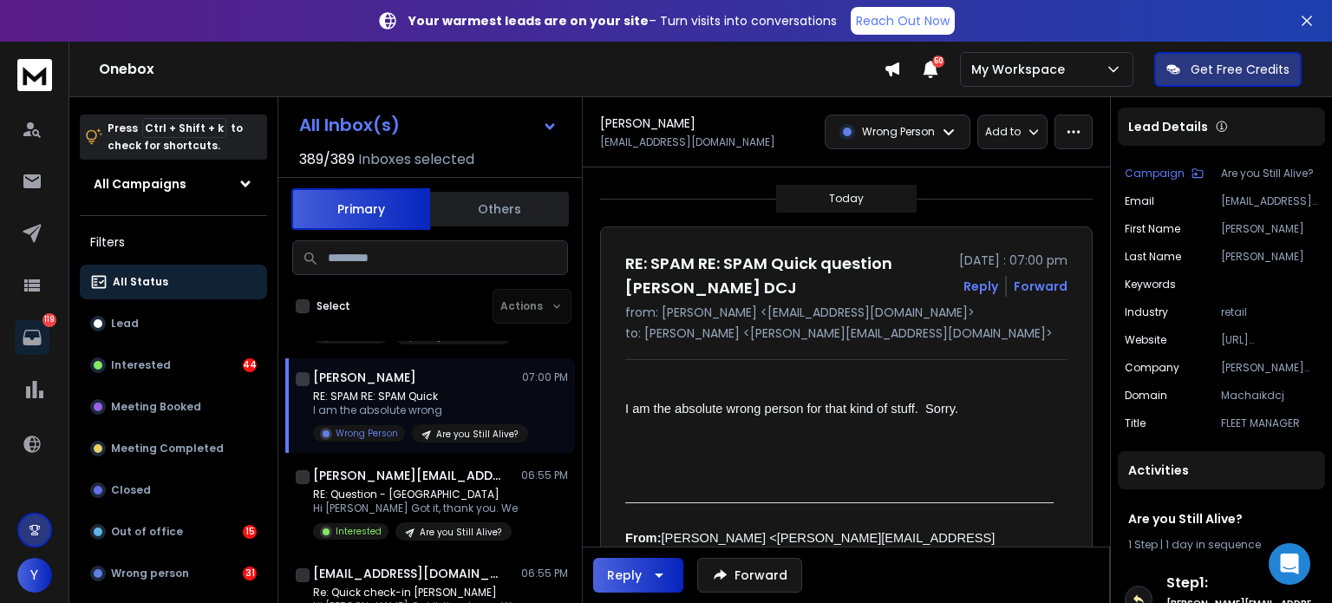
scroll to position [1387, 0]
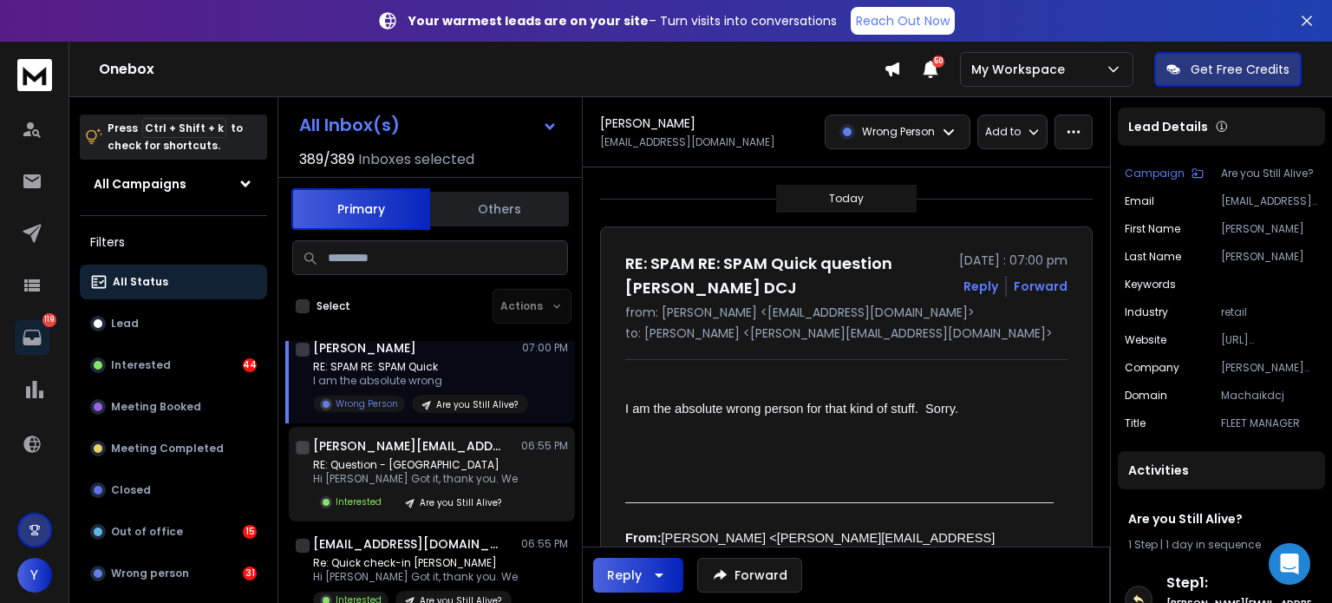
click at [461, 463] on p "RE: Question - [GEOGRAPHIC_DATA]" at bounding box center [415, 465] width 205 height 14
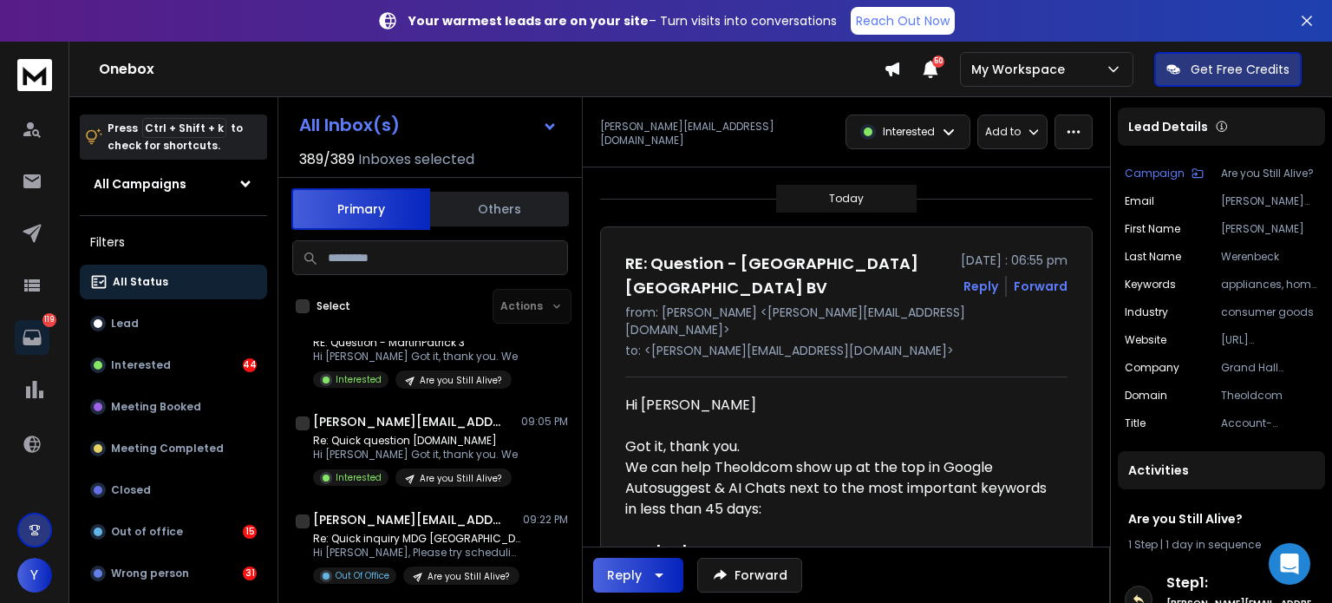
scroll to position [0, 0]
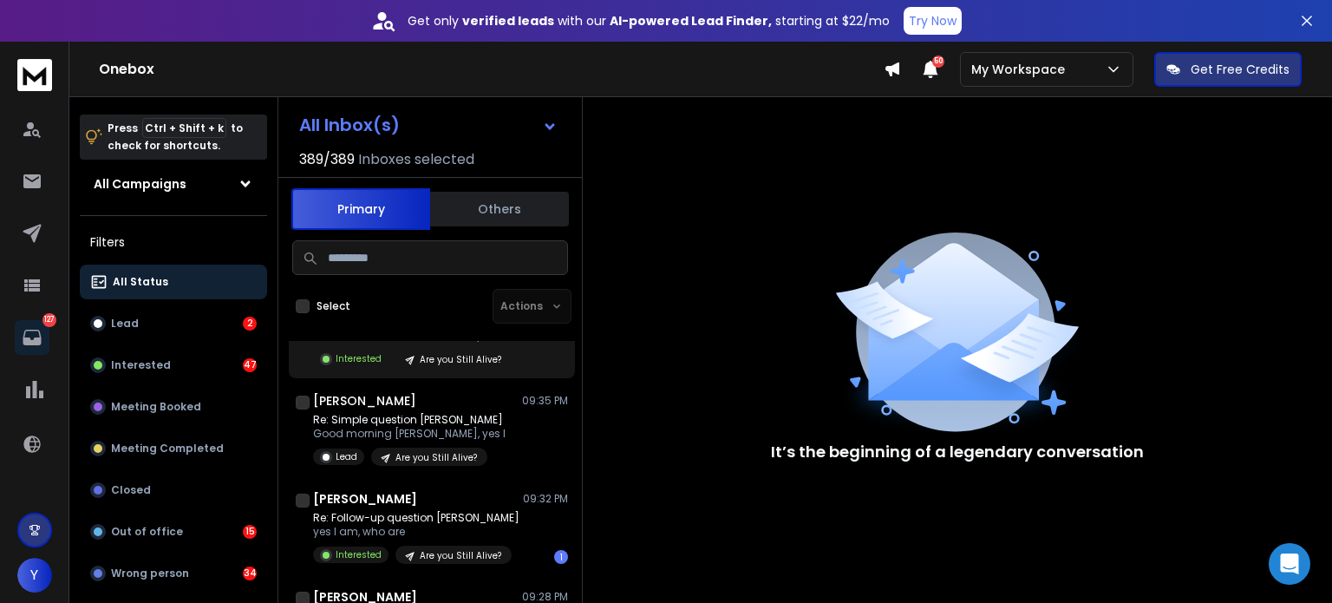
scroll to position [87, 0]
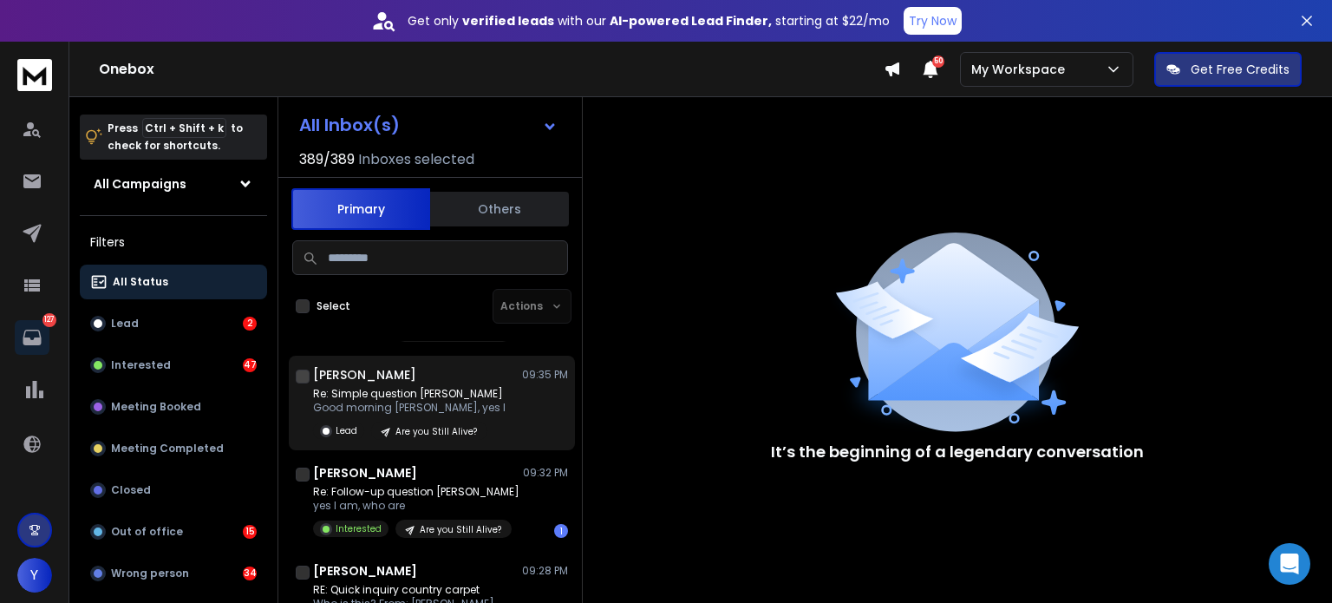
click at [506, 419] on div "Re: Simple question [PERSON_NAME] morning [PERSON_NAME], yes I Lead Are you Sti…" at bounding box center [440, 413] width 255 height 53
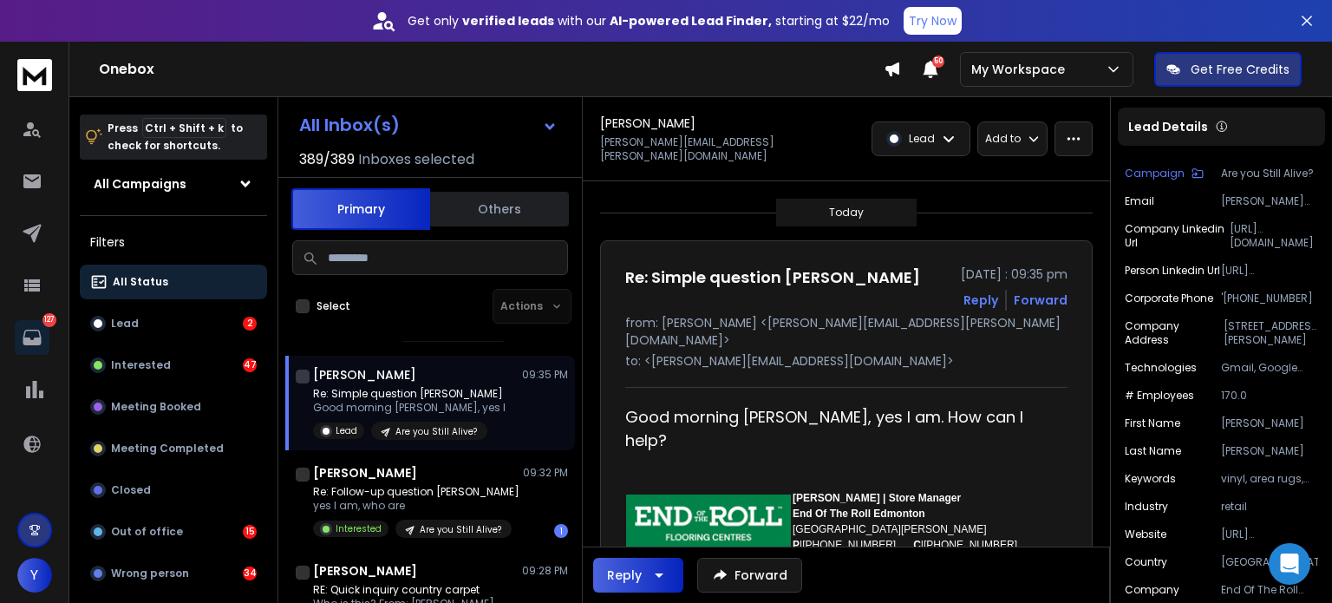
click at [926, 138] on p "Lead" at bounding box center [922, 139] width 26 height 14
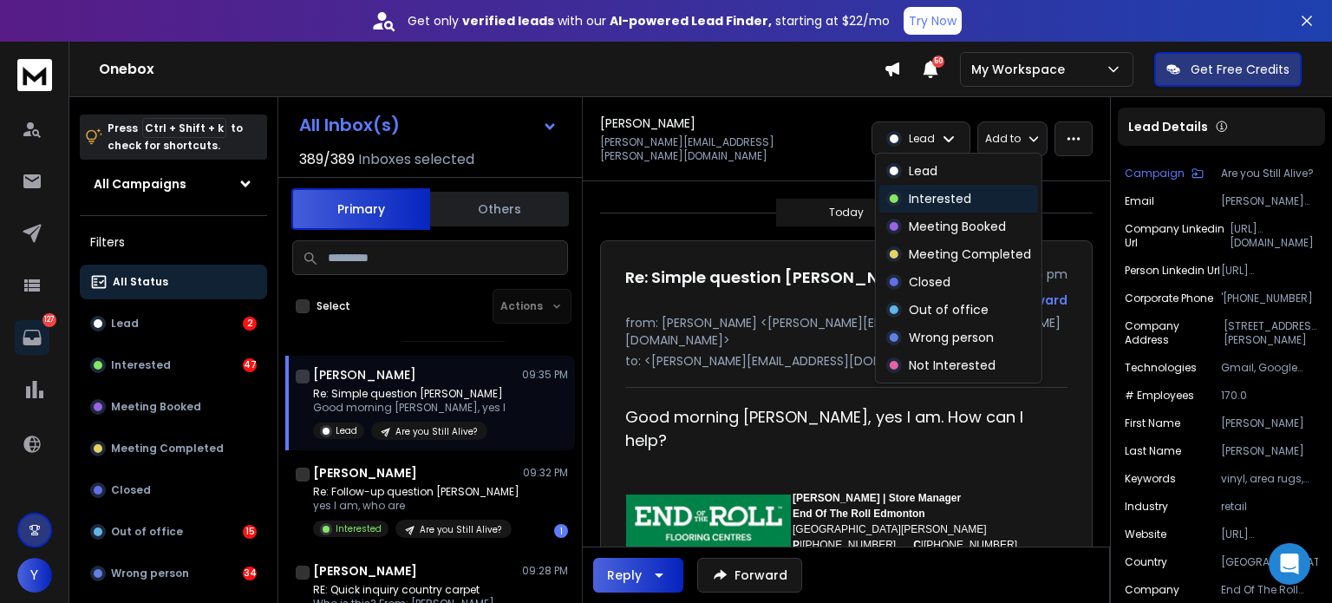
click at [930, 199] on p "Interested" at bounding box center [940, 198] width 62 height 17
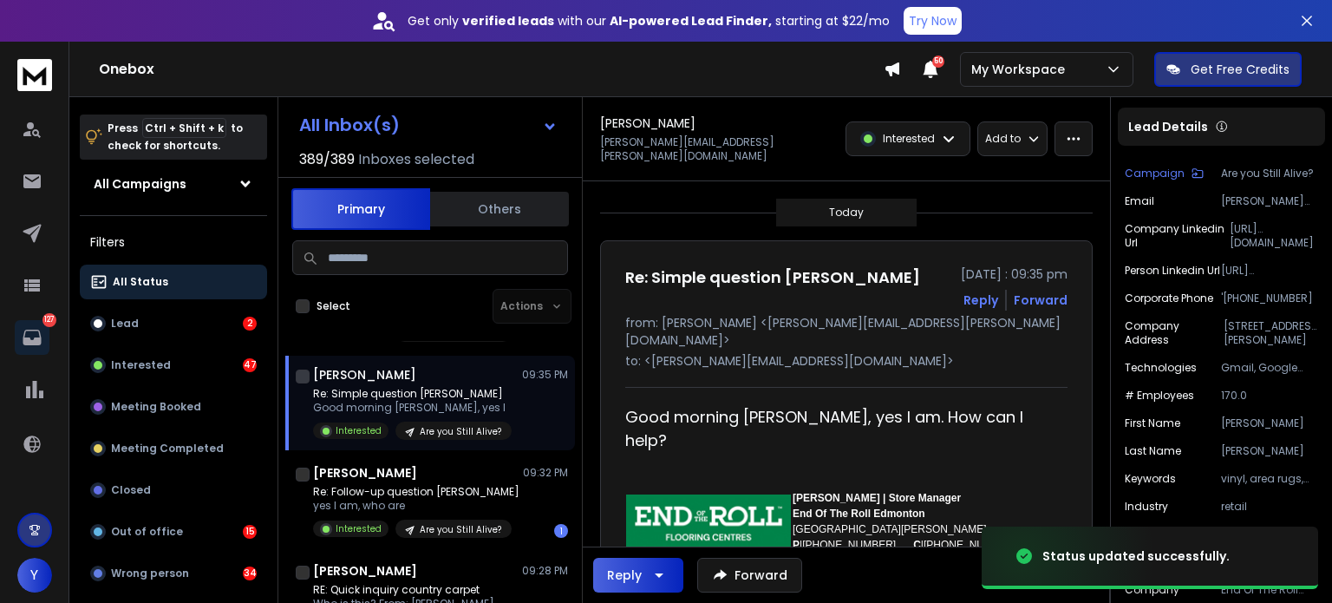
scroll to position [173, 0]
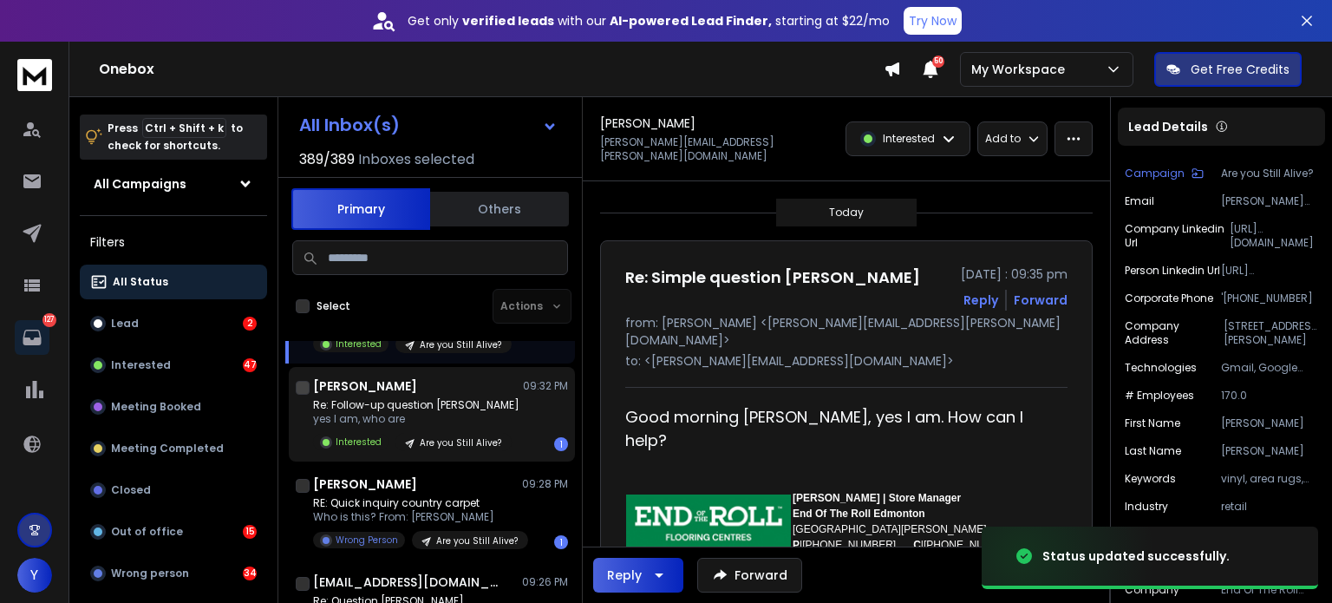
click at [478, 404] on p "Re: Follow-up question [PERSON_NAME]" at bounding box center [416, 405] width 206 height 14
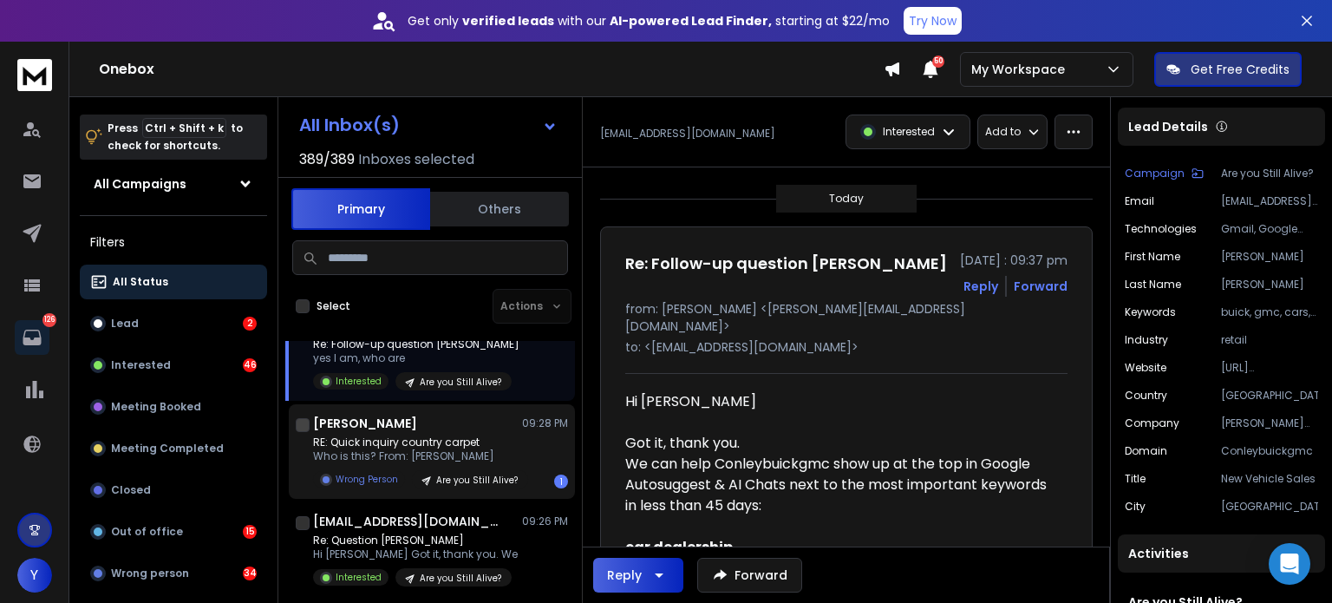
scroll to position [260, 0]
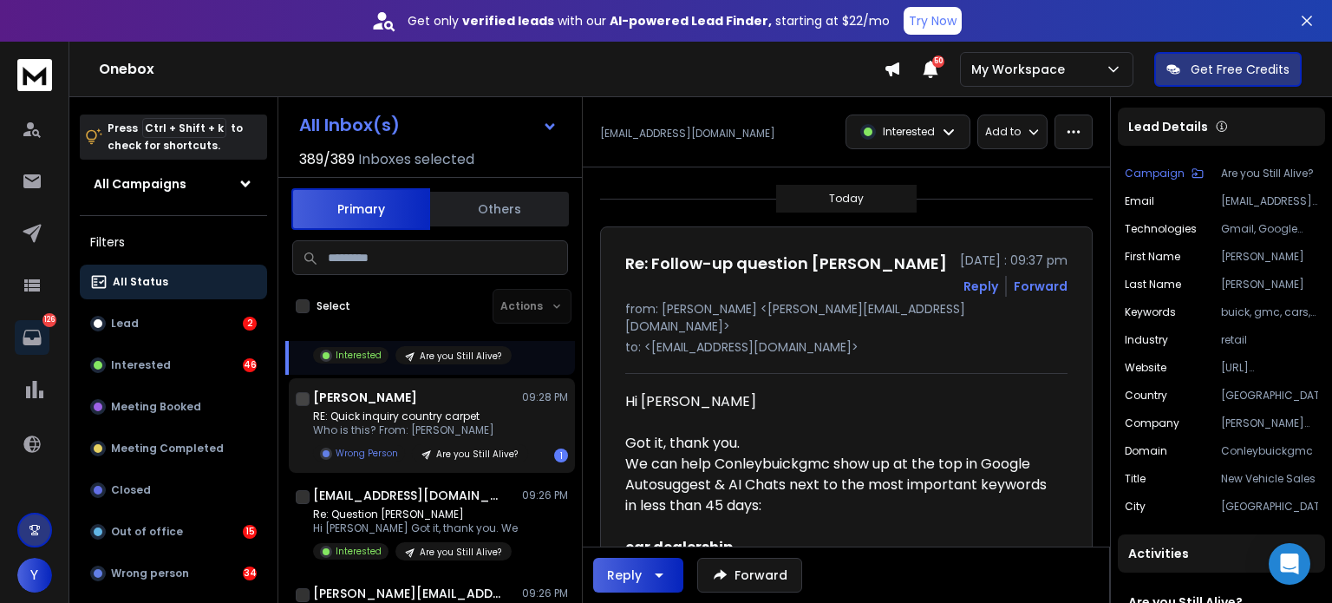
click at [503, 425] on p "Who is this? From: [PERSON_NAME]" at bounding box center [417, 430] width 208 height 14
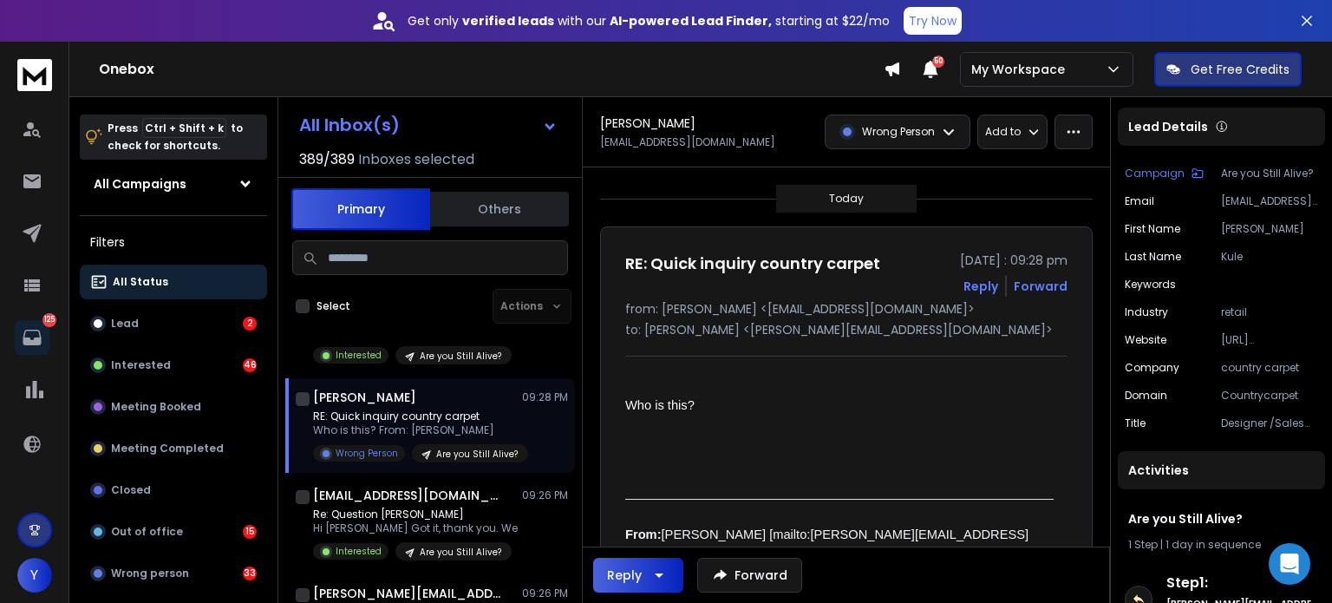
click at [904, 138] on p "Wrong Person" at bounding box center [898, 132] width 73 height 14
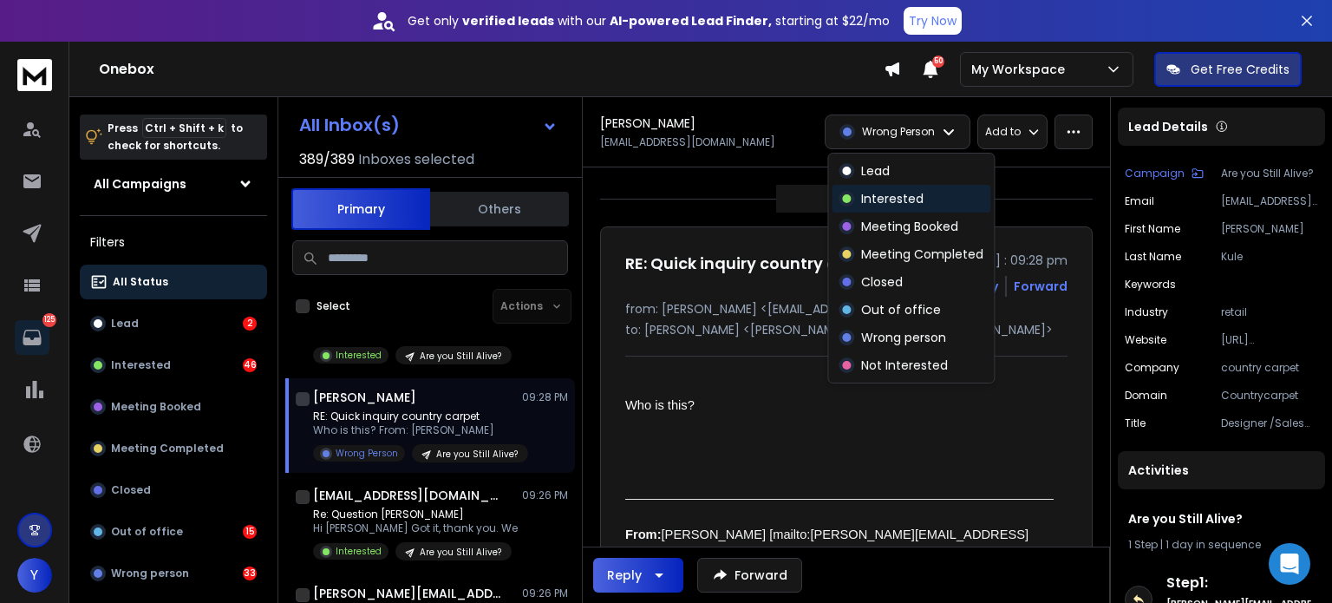
click at [909, 197] on p "Interested" at bounding box center [892, 198] width 62 height 17
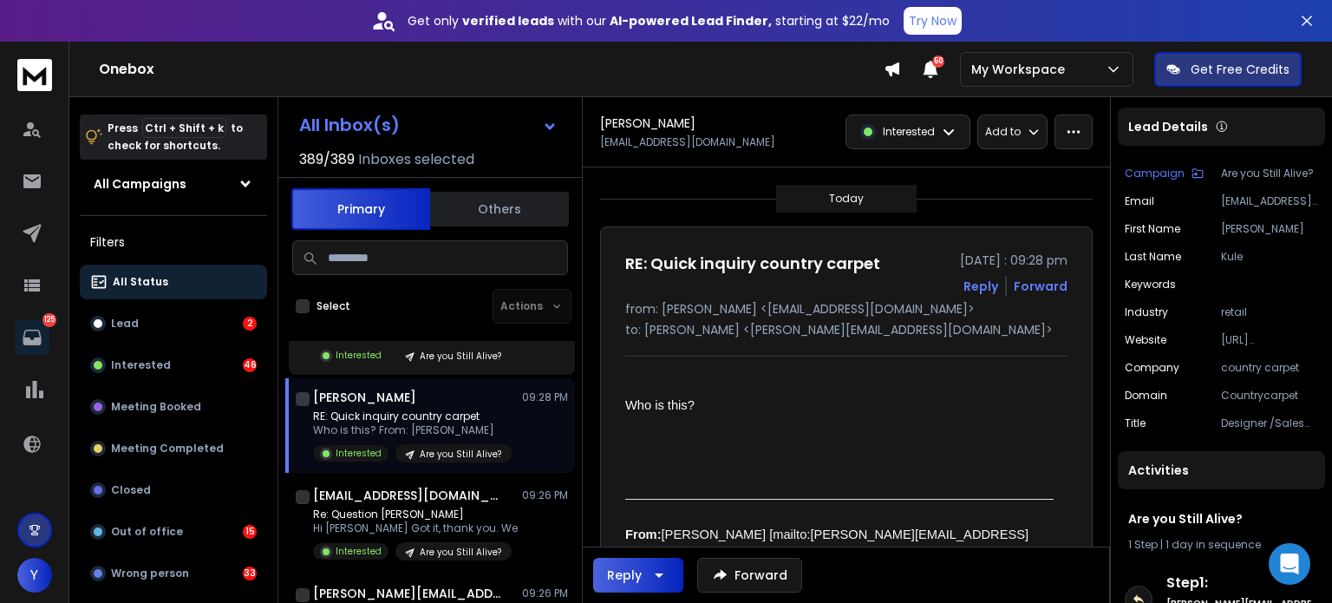
scroll to position [173, 0]
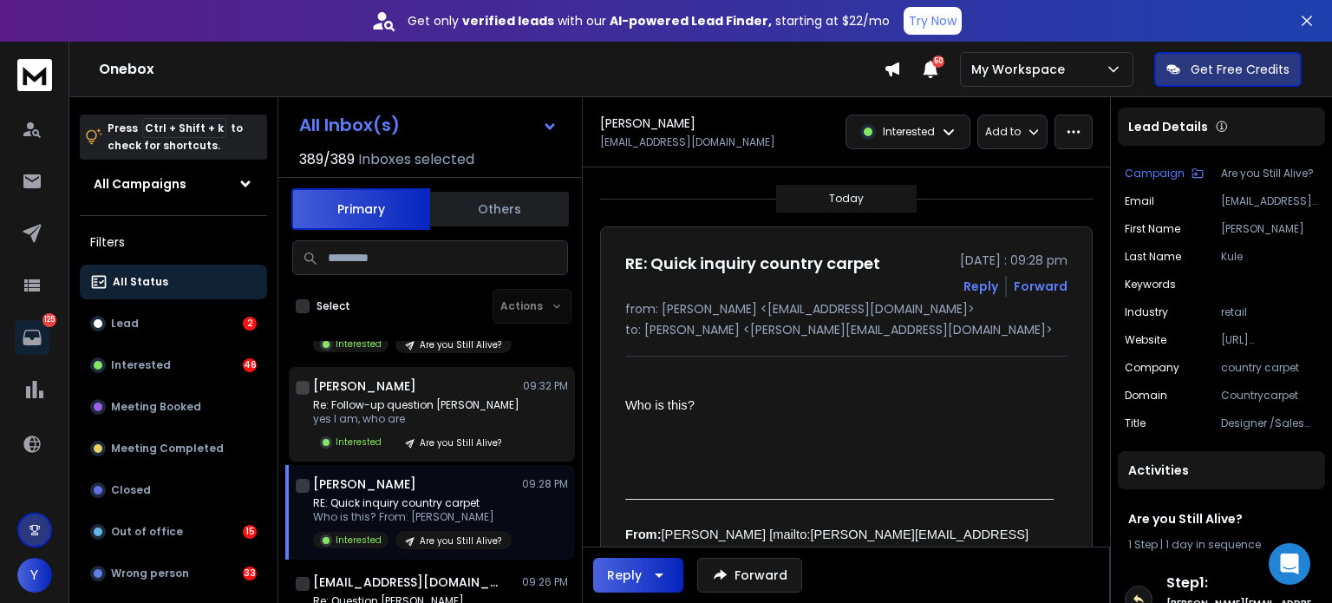
click at [466, 415] on p "yes I am, who are" at bounding box center [416, 419] width 206 height 14
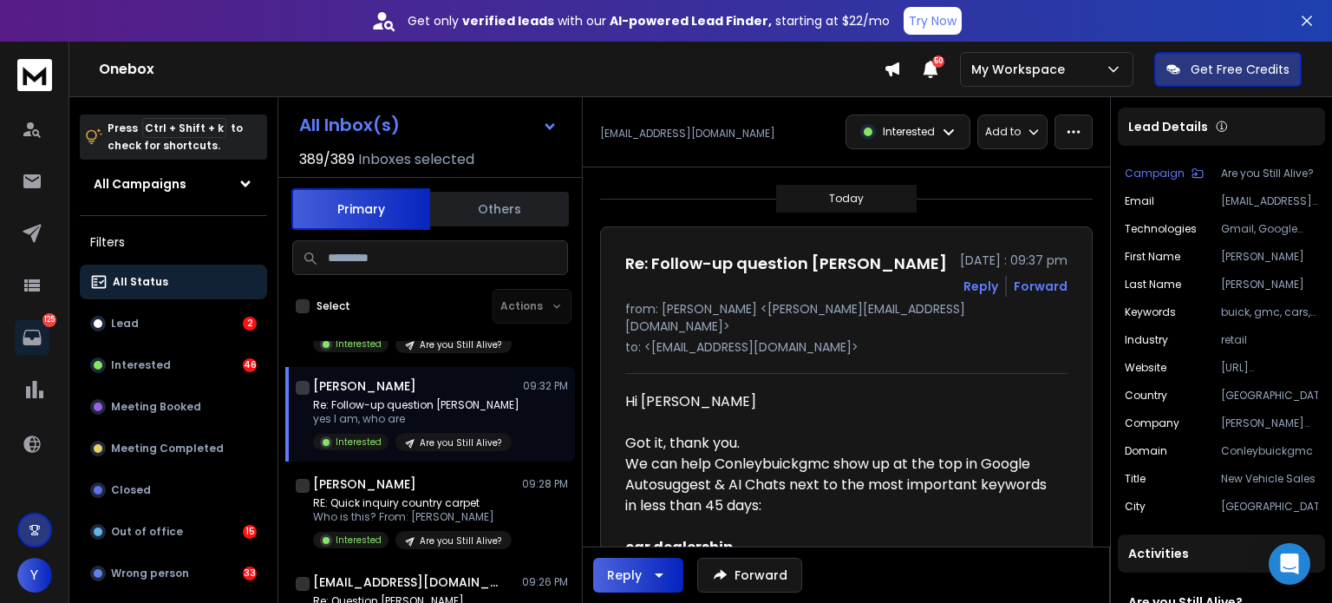
click at [437, 414] on p "yes I am, who are" at bounding box center [416, 419] width 206 height 14
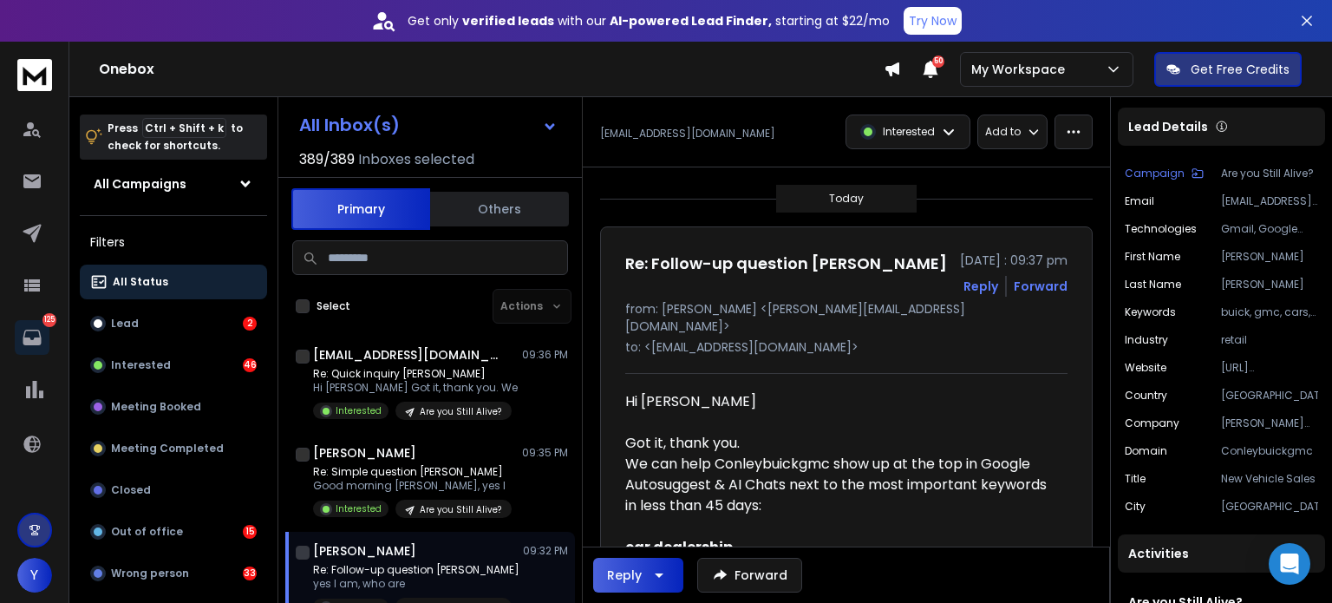
scroll to position [0, 0]
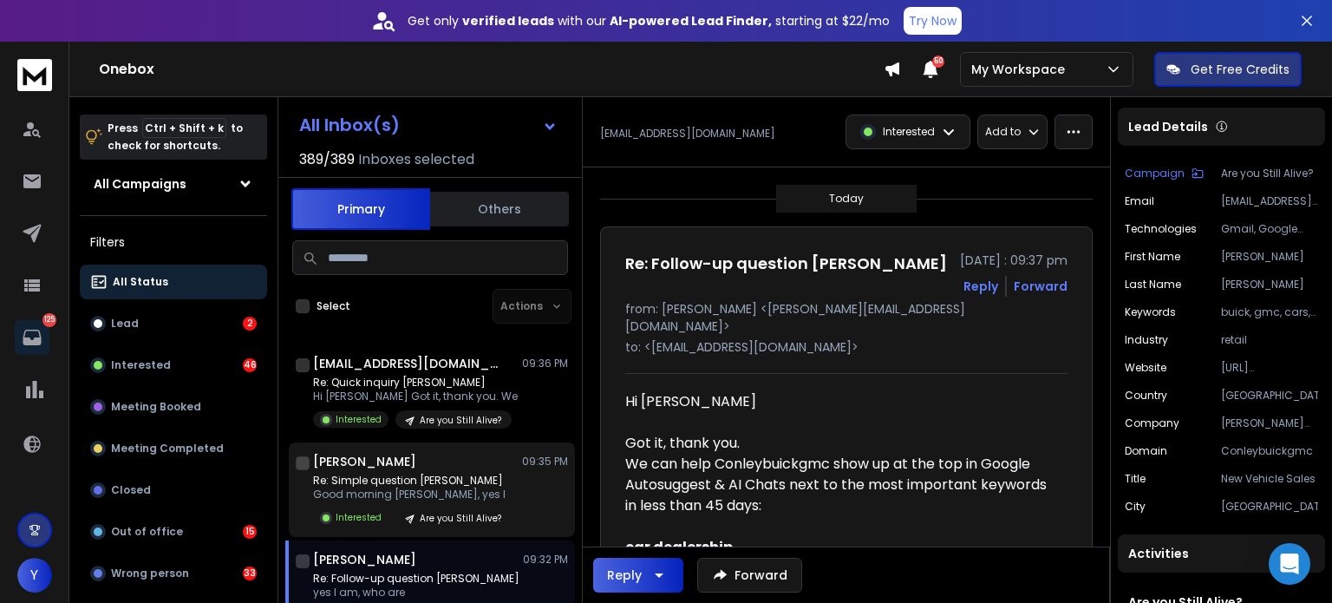
click at [467, 468] on div "[PERSON_NAME] 09:35 PM" at bounding box center [440, 461] width 255 height 17
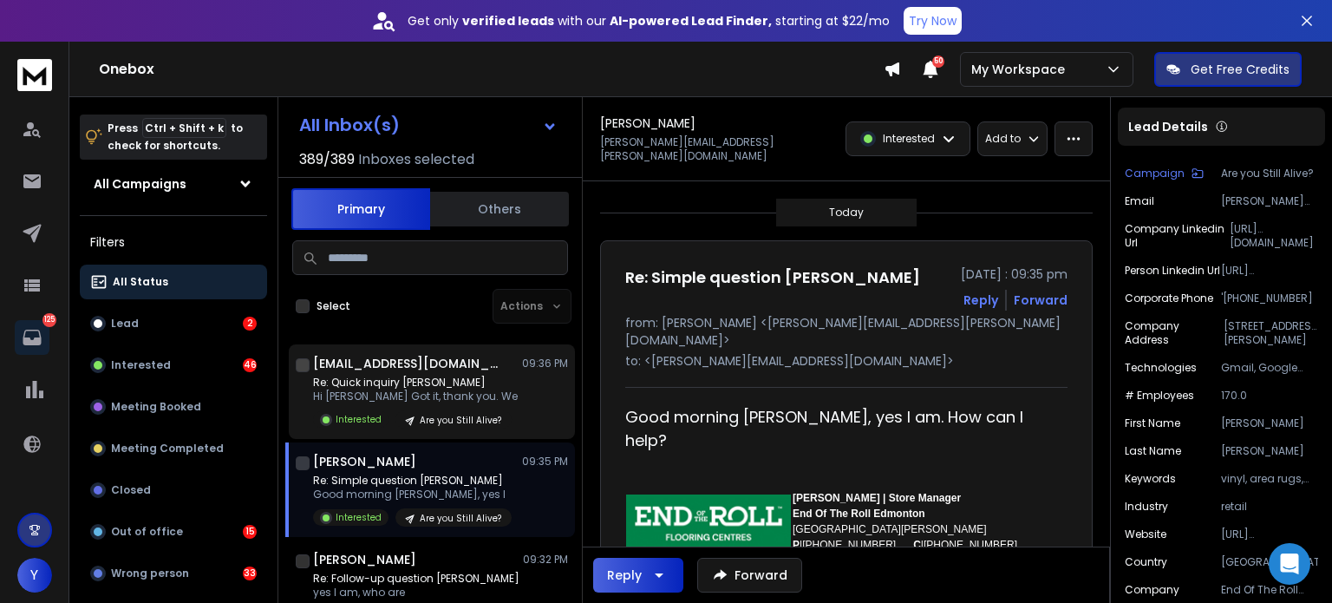
click at [479, 395] on p "Hi [PERSON_NAME] Got it, thank you. We" at bounding box center [415, 396] width 205 height 14
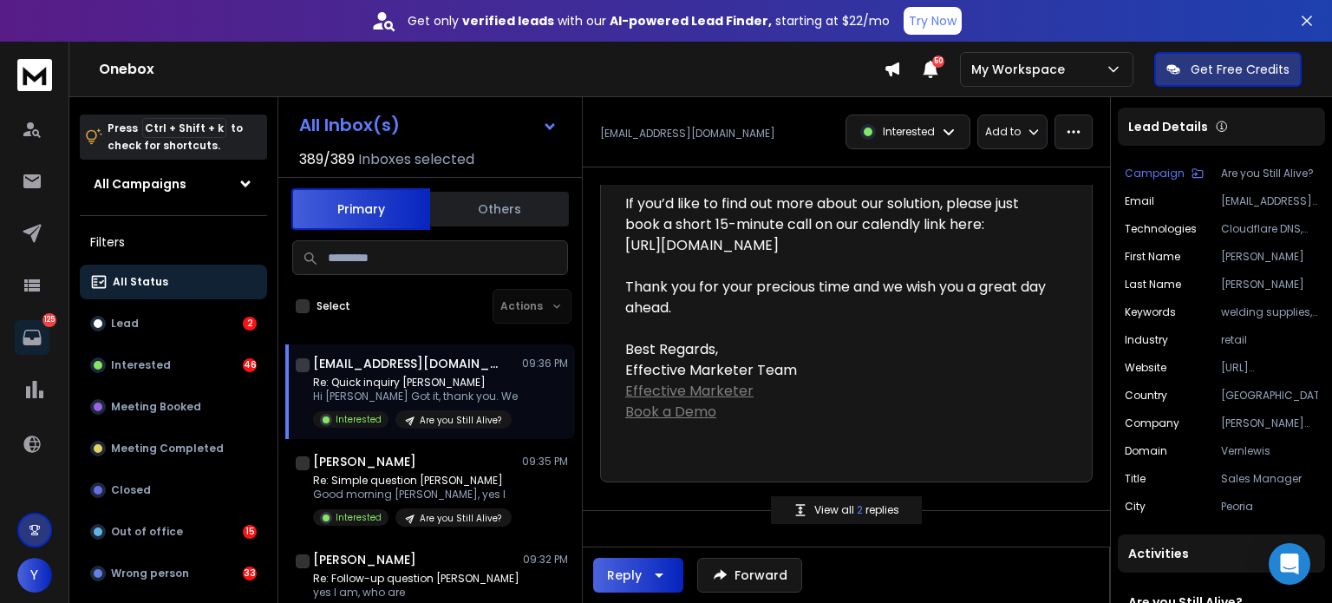
click at [846, 503] on p "View all 2 replies" at bounding box center [856, 510] width 85 height 14
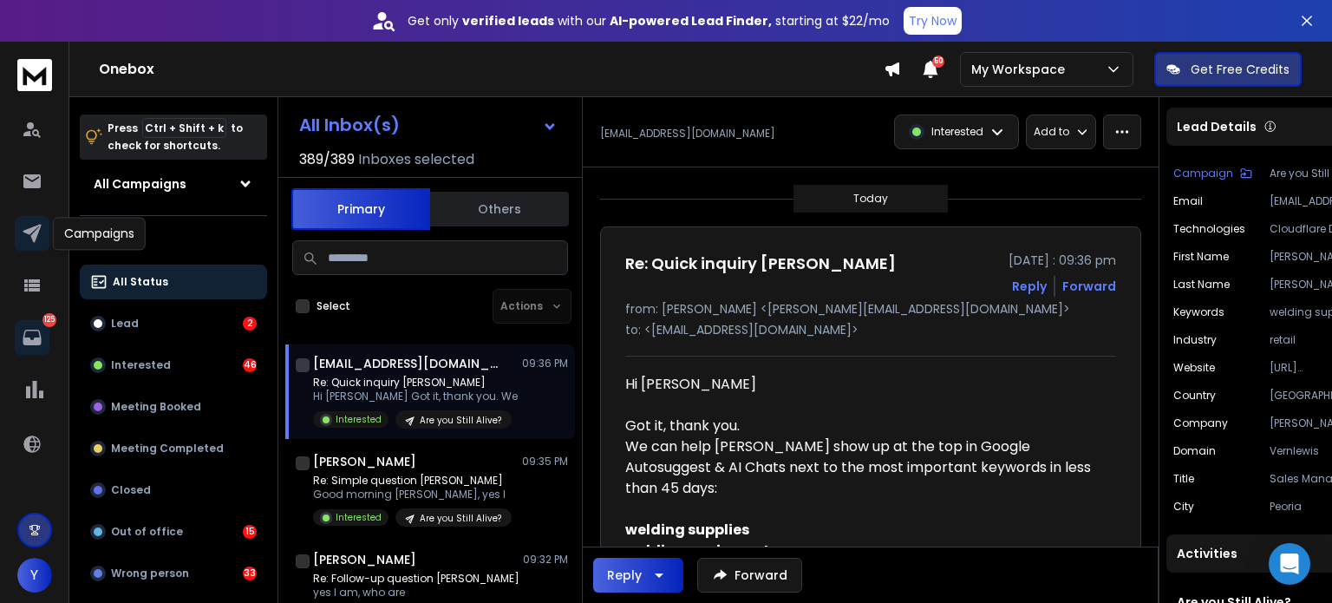
click at [31, 227] on icon at bounding box center [32, 233] width 18 height 18
click at [31, 228] on icon at bounding box center [32, 233] width 18 height 18
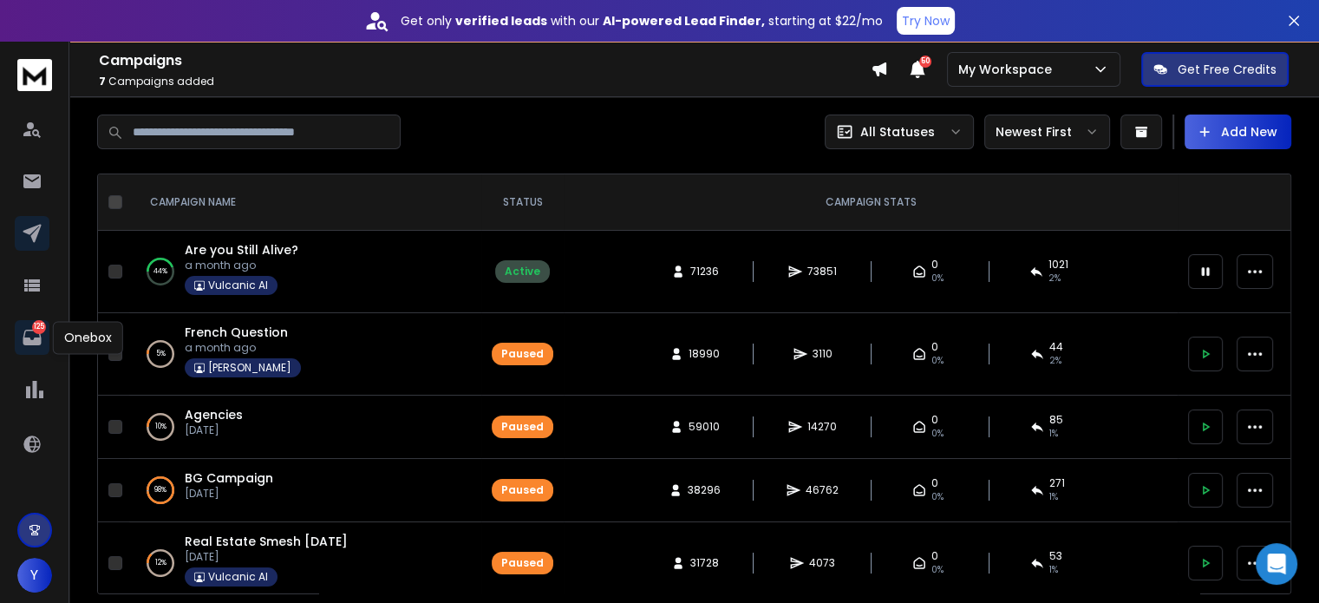
click at [28, 332] on icon at bounding box center [32, 337] width 21 height 21
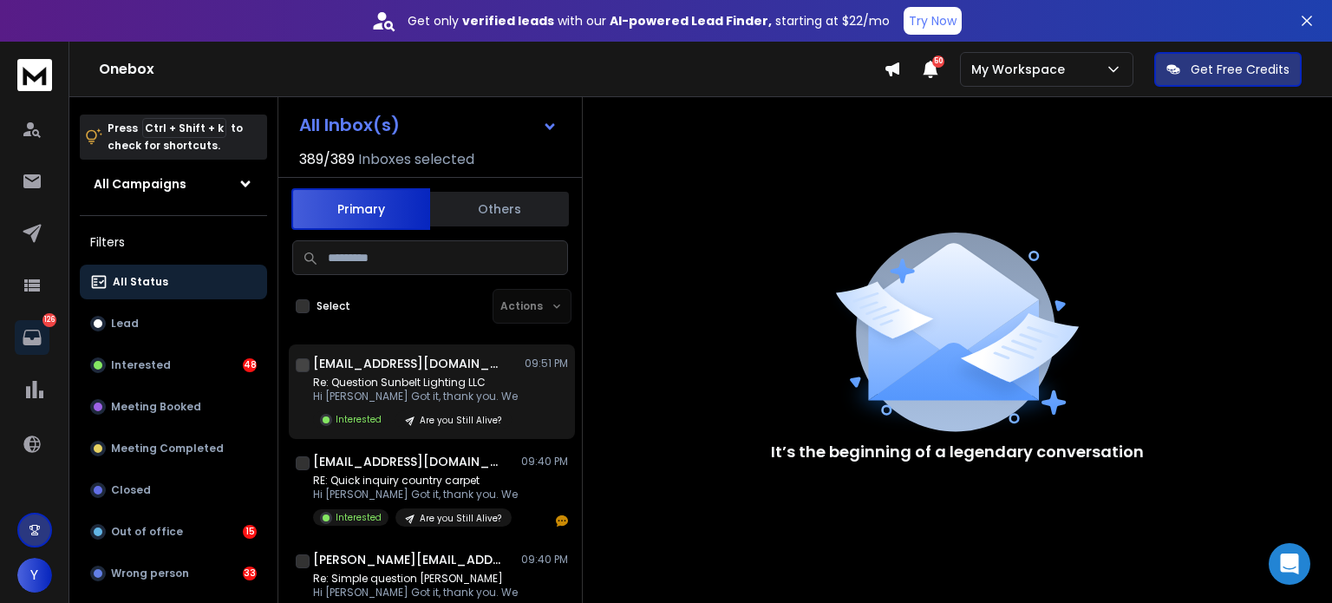
click at [483, 376] on p "Re: Question Sunbelt Lighting LLC" at bounding box center [415, 382] width 205 height 14
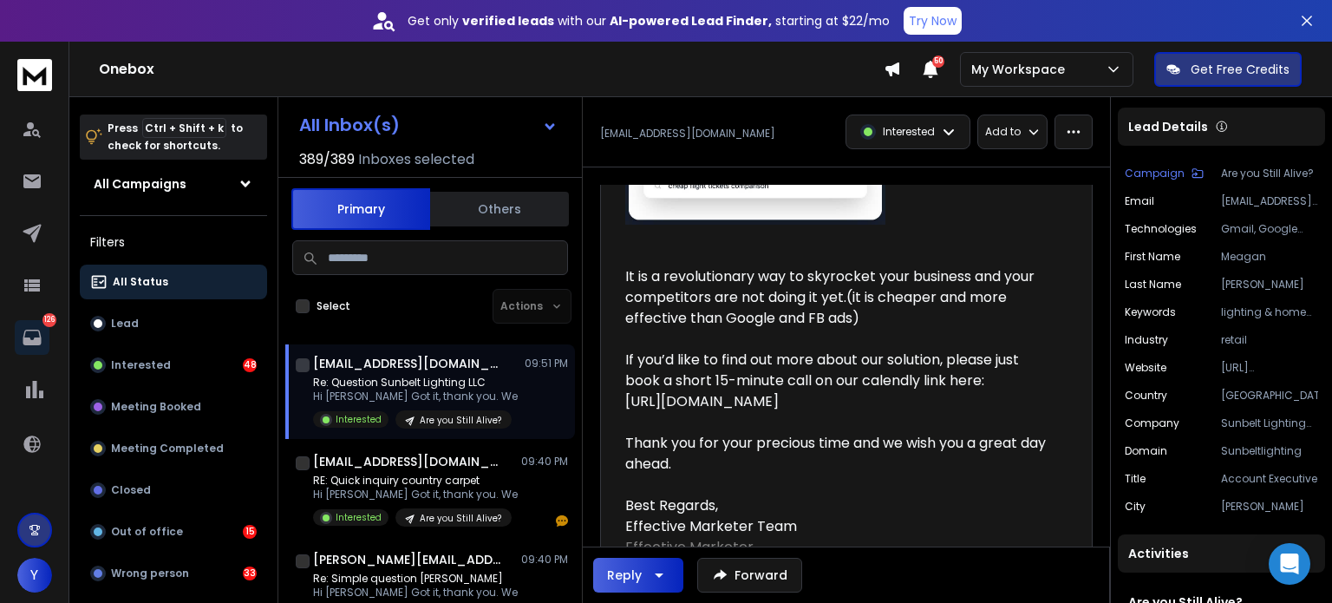
scroll to position [829, 0]
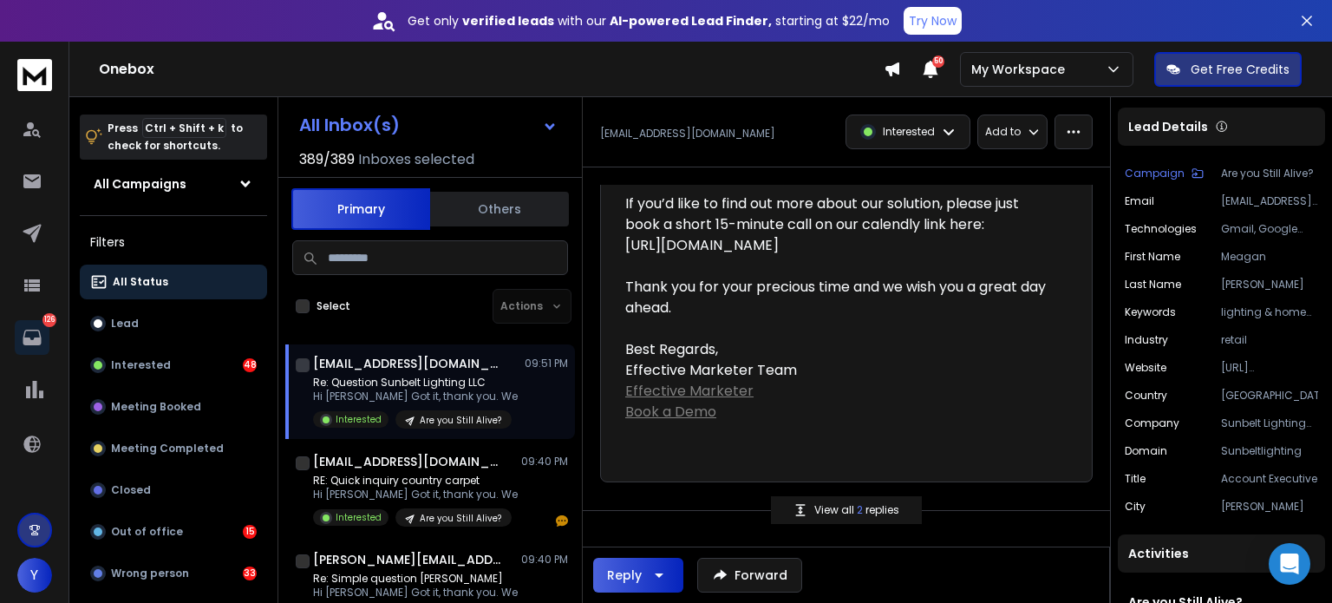
click at [850, 503] on p "View all 2 replies" at bounding box center [856, 510] width 85 height 14
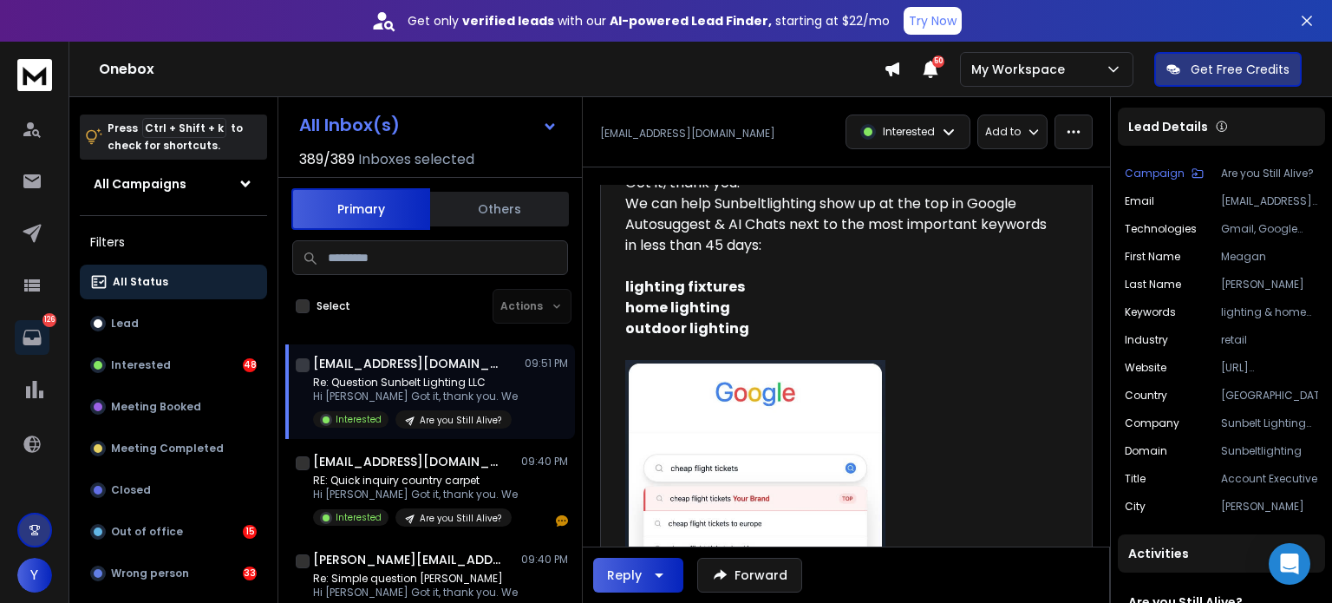
scroll to position [0, 0]
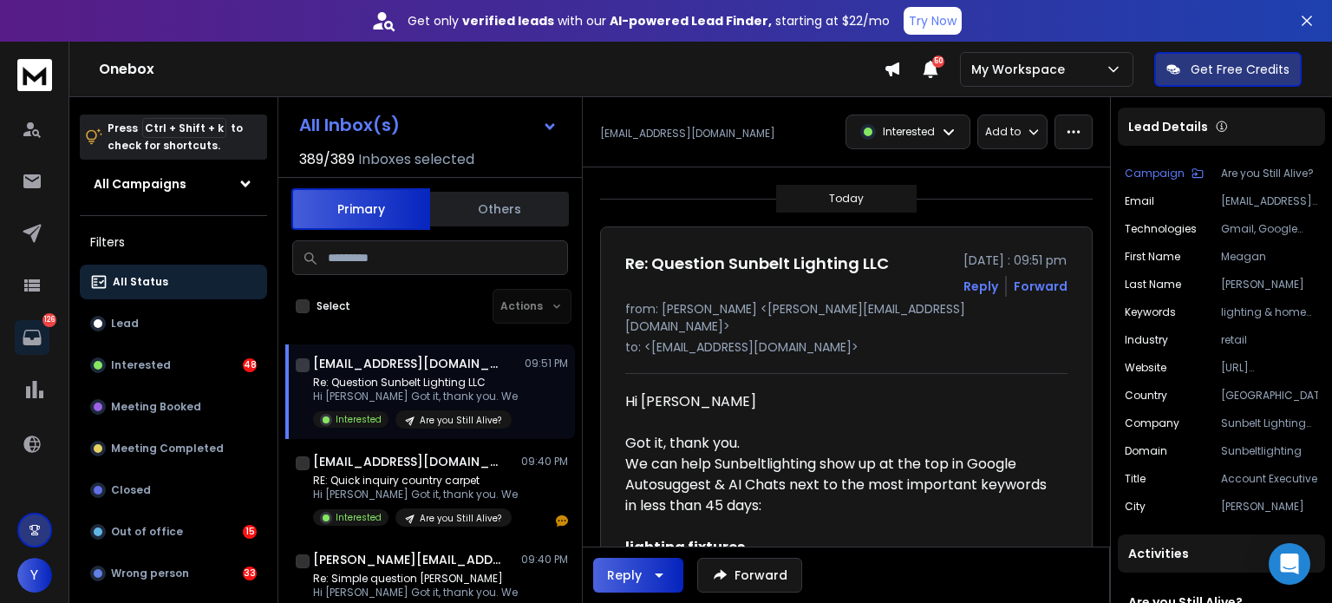
drag, startPoint x: 813, startPoint y: 433, endPoint x: 762, endPoint y: 419, distance: 52.2
drag, startPoint x: 682, startPoint y: 416, endPoint x: 789, endPoint y: 460, distance: 115.9
